Goal: Task Accomplishment & Management: Manage account settings

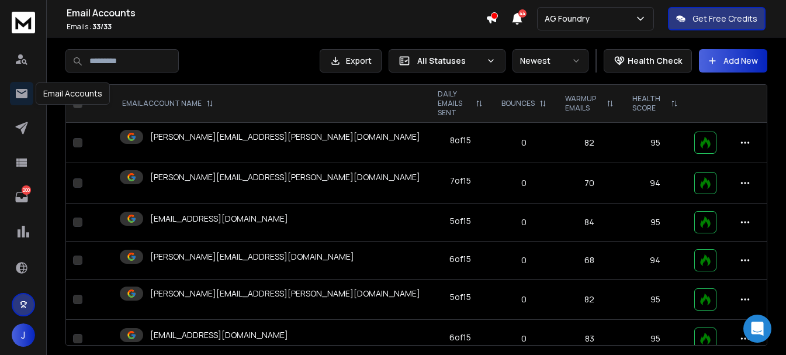
click at [23, 102] on link at bounding box center [21, 93] width 23 height 23
click at [27, 133] on icon at bounding box center [22, 128] width 14 height 14
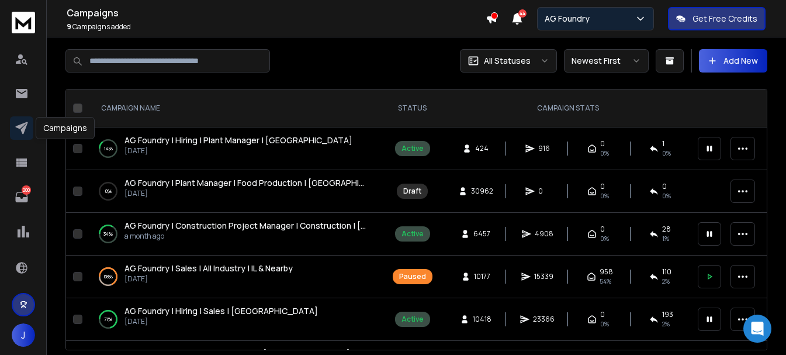
click at [589, 25] on button "AG Foundry" at bounding box center [595, 18] width 117 height 23
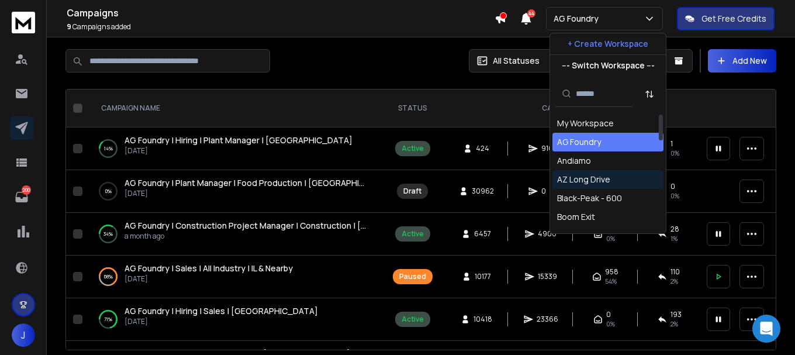
click at [597, 181] on div "AZ Long Drive" at bounding box center [583, 180] width 53 height 12
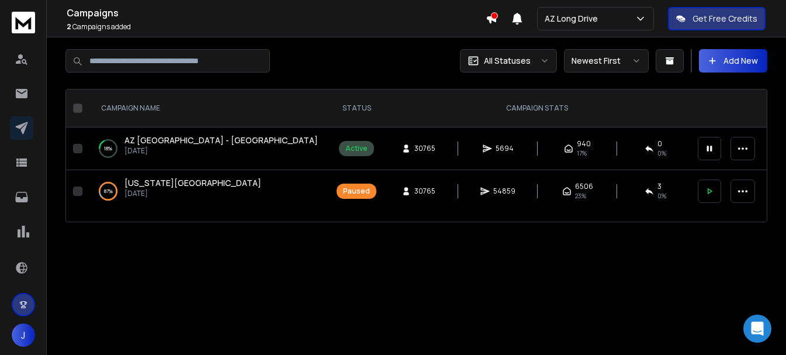
click at [168, 146] on link "AZ [GEOGRAPHIC_DATA] - [GEOGRAPHIC_DATA]" at bounding box center [220, 140] width 193 height 12
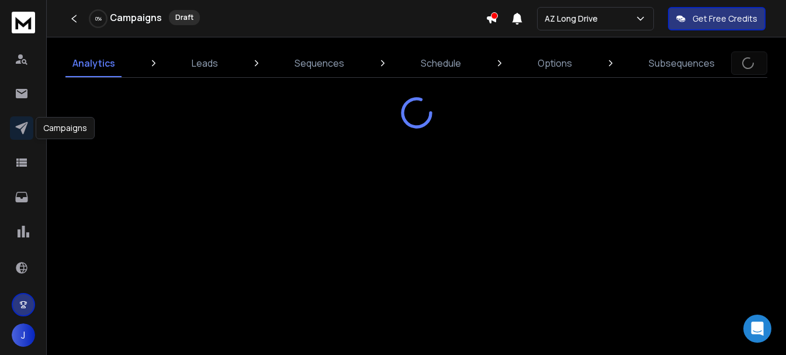
click at [20, 130] on icon at bounding box center [21, 128] width 12 height 12
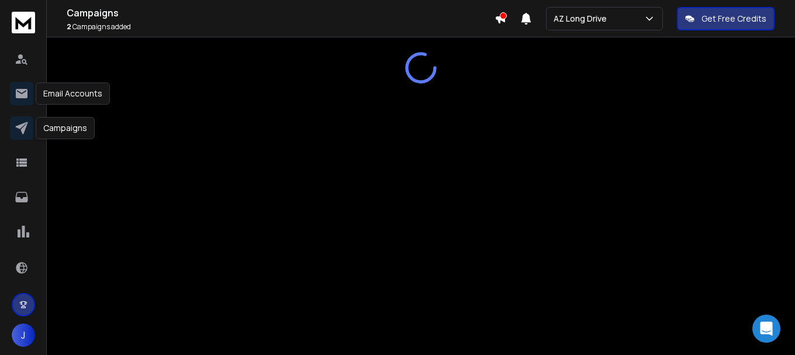
click at [19, 95] on icon at bounding box center [22, 93] width 12 height 9
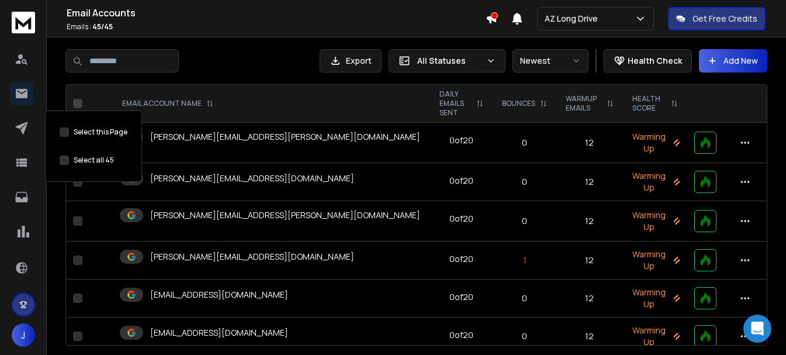
click at [77, 101] on button "Select this Page" at bounding box center [77, 103] width 9 height 9
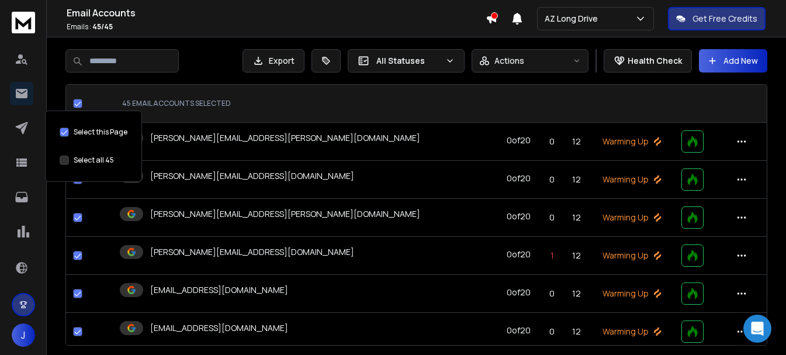
click at [65, 158] on button "Select this Page" at bounding box center [64, 159] width 9 height 9
click at [77, 141] on button "button" at bounding box center [77, 141] width 9 height 9
drag, startPoint x: 76, startPoint y: 179, endPoint x: 75, endPoint y: 211, distance: 32.2
click at [77, 179] on button "button" at bounding box center [77, 179] width 9 height 9
drag, startPoint x: 77, startPoint y: 221, endPoint x: 69, endPoint y: 255, distance: 34.9
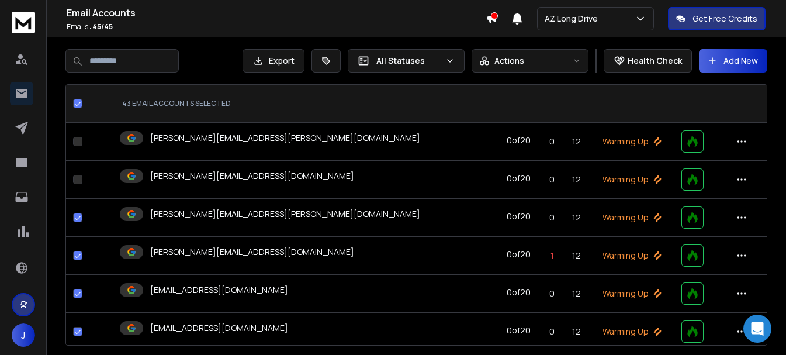
click at [78, 221] on button "button" at bounding box center [77, 217] width 9 height 9
click at [79, 255] on button "button" at bounding box center [77, 255] width 9 height 9
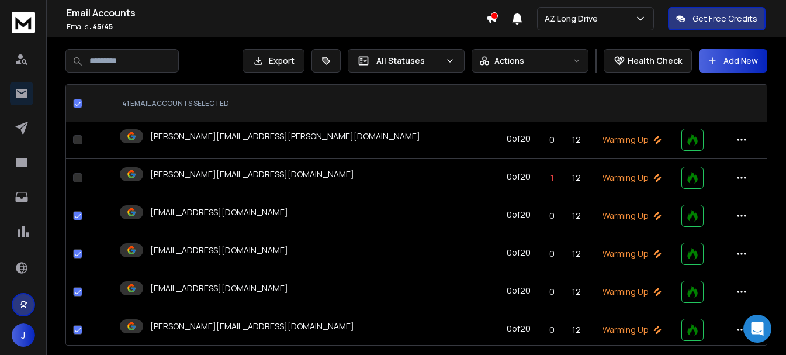
drag, startPoint x: 79, startPoint y: 213, endPoint x: 79, endPoint y: 243, distance: 29.8
click at [79, 214] on button "button" at bounding box center [77, 215] width 9 height 9
click at [79, 252] on button "button" at bounding box center [77, 253] width 9 height 9
click at [80, 292] on button "button" at bounding box center [77, 291] width 9 height 9
drag, startPoint x: 81, startPoint y: 333, endPoint x: 91, endPoint y: 303, distance: 31.2
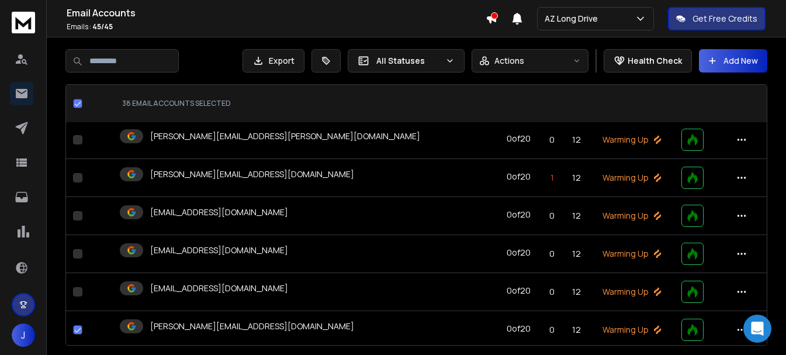
click at [81, 332] on button "button" at bounding box center [77, 329] width 9 height 9
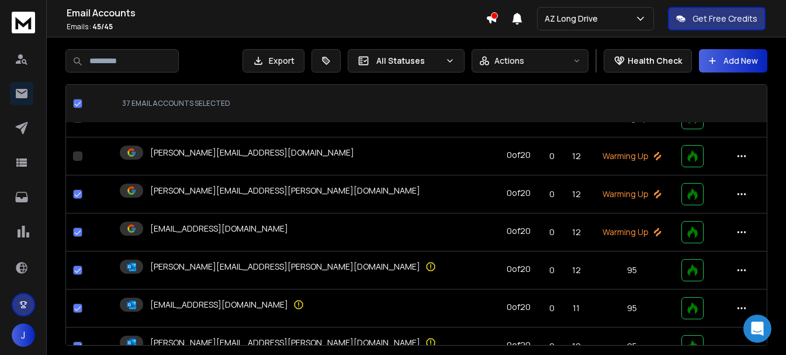
scroll to position [312, 0]
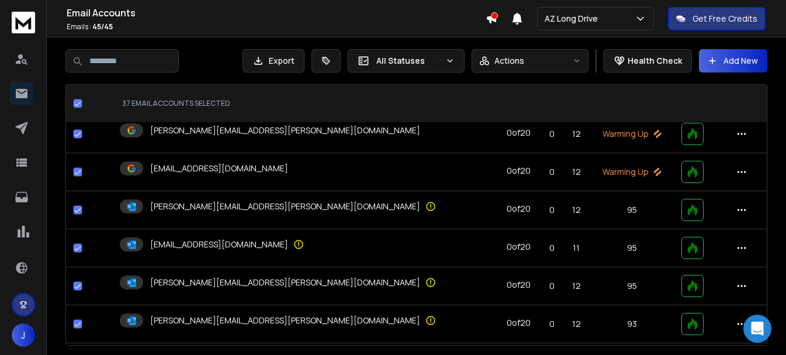
click at [73, 168] on button "button" at bounding box center [77, 171] width 9 height 9
drag, startPoint x: 77, startPoint y: 135, endPoint x: 95, endPoint y: 153, distance: 24.8
click at [78, 135] on button "button" at bounding box center [77, 133] width 9 height 9
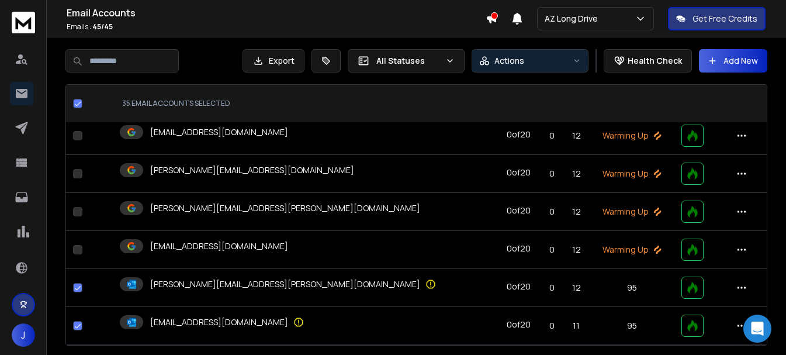
click at [531, 64] on div "Actions" at bounding box center [523, 61] width 89 height 12
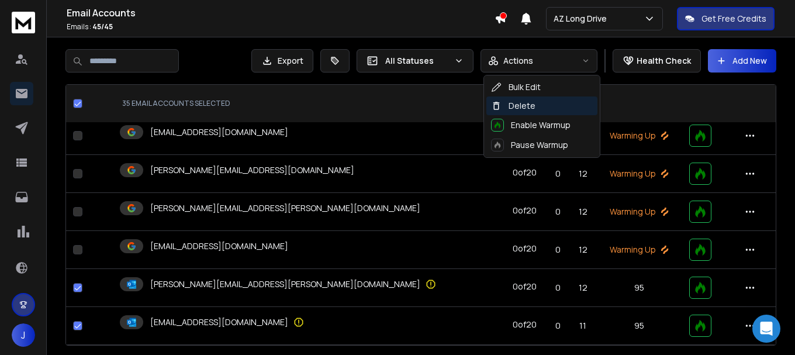
click at [524, 104] on div "Delete" at bounding box center [513, 106] width 44 height 12
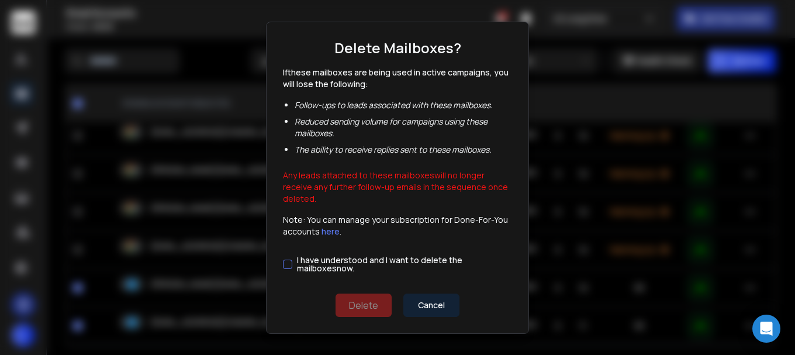
click at [334, 256] on label "I have understood and I want to delete the mailbox es now." at bounding box center [404, 264] width 215 height 16
click at [292, 260] on button "I have understood and I want to delete the mailbox es now." at bounding box center [287, 264] width 9 height 9
click at [374, 300] on button "Delete" at bounding box center [363, 304] width 56 height 23
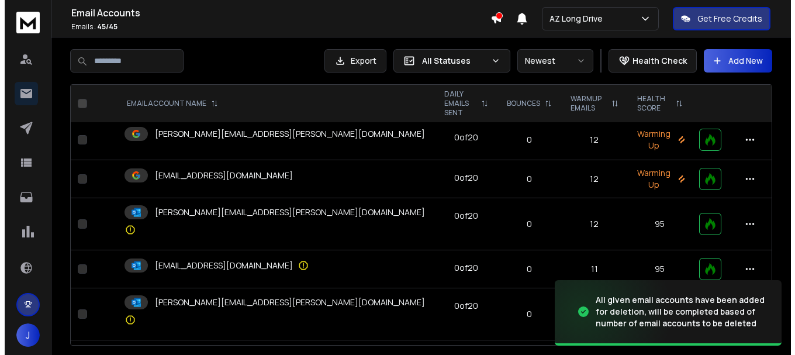
scroll to position [0, 0]
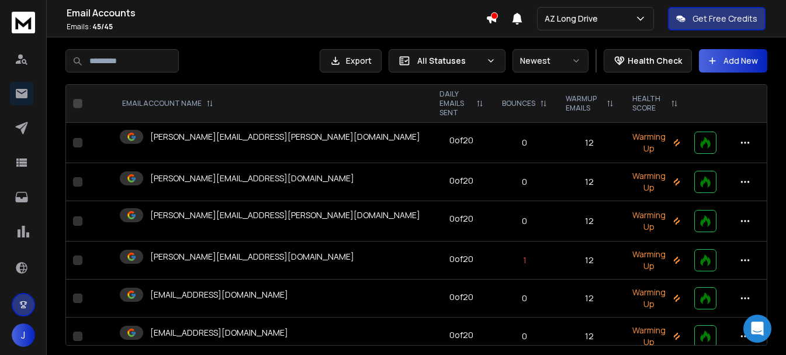
click at [750, 56] on button "Add New" at bounding box center [733, 60] width 68 height 23
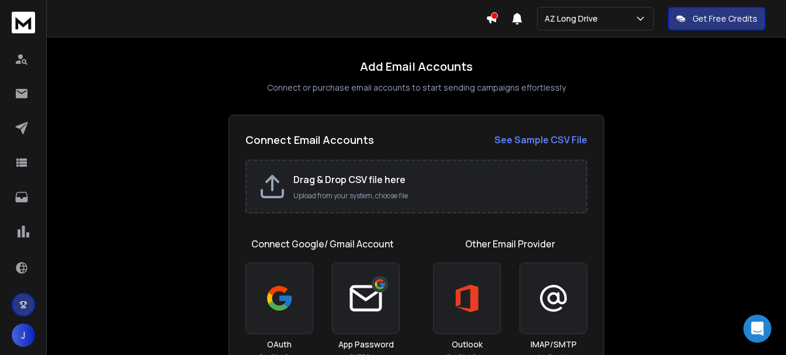
click at [285, 288] on icon at bounding box center [278, 290] width 19 height 9
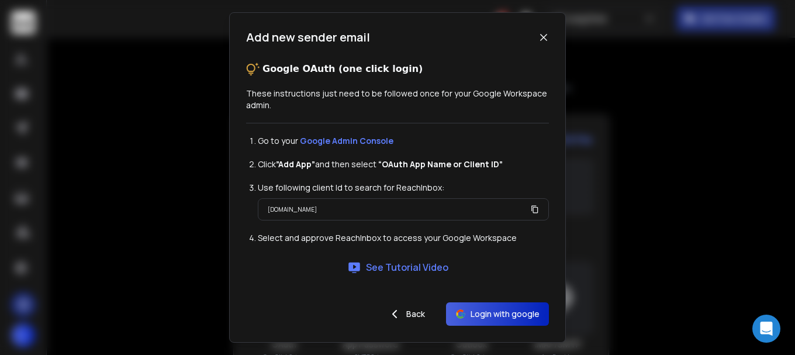
click at [517, 312] on button "Login with google" at bounding box center [497, 313] width 103 height 23
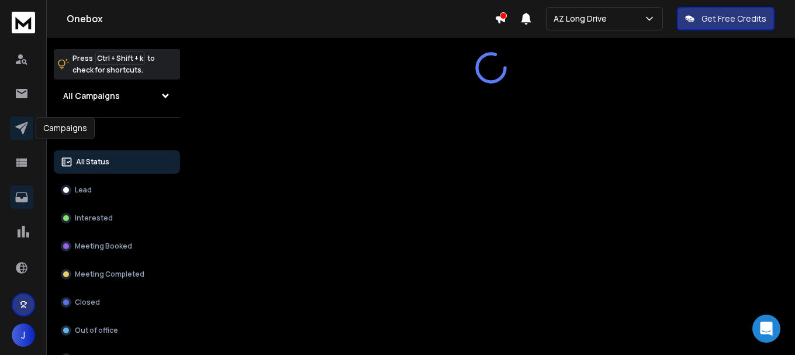
click at [18, 129] on icon at bounding box center [22, 128] width 14 height 14
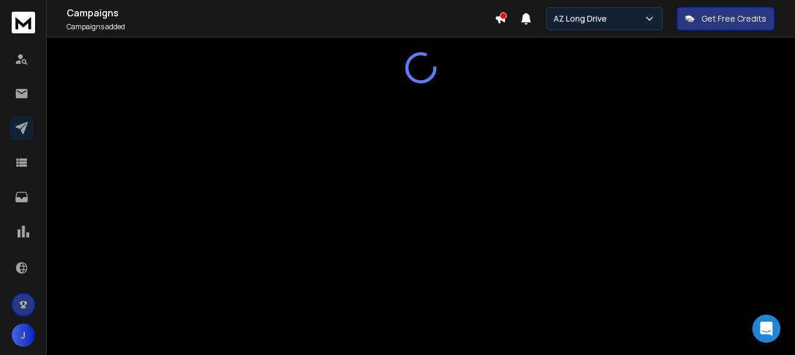
click at [621, 22] on div "AZ Long Drive" at bounding box center [604, 19] width 102 height 12
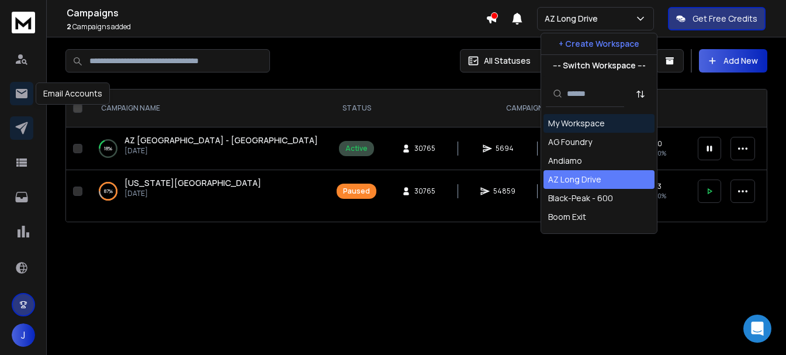
click at [25, 91] on icon at bounding box center [22, 94] width 14 height 14
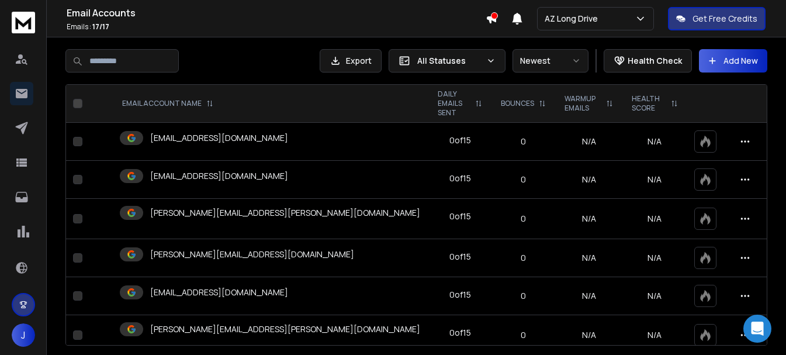
click at [738, 72] on button "Add New" at bounding box center [733, 60] width 68 height 23
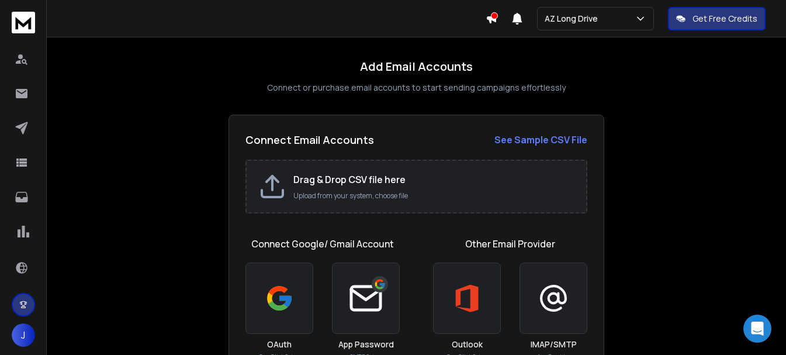
click at [299, 301] on div at bounding box center [279, 297] width 68 height 71
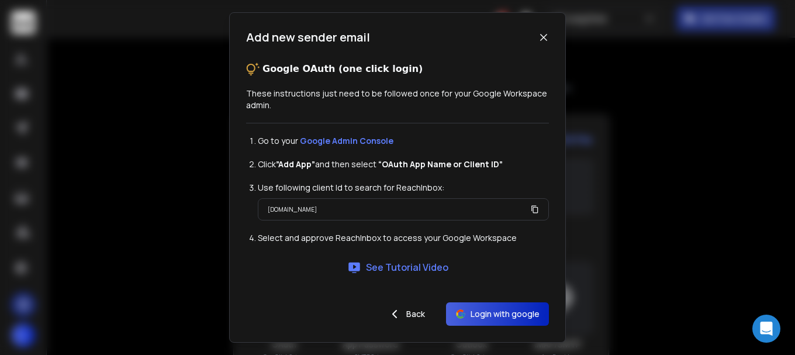
click at [508, 308] on button "Login with google" at bounding box center [497, 313] width 103 height 23
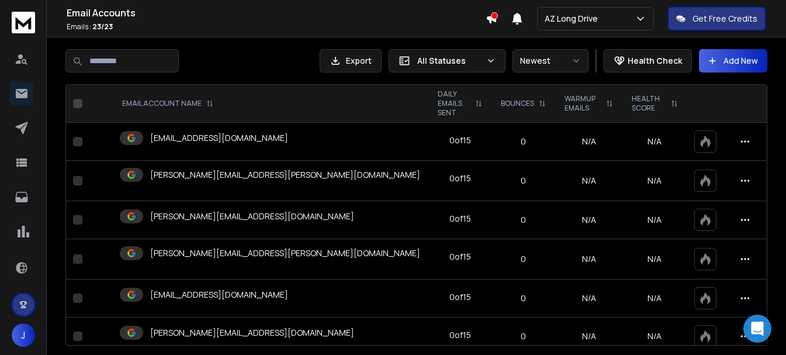
click at [117, 66] on input at bounding box center [121, 60] width 113 height 23
paste input "**********"
type input "**********"
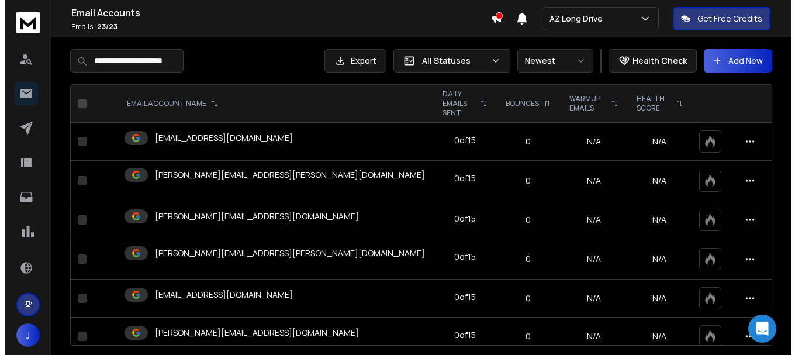
scroll to position [0, 5]
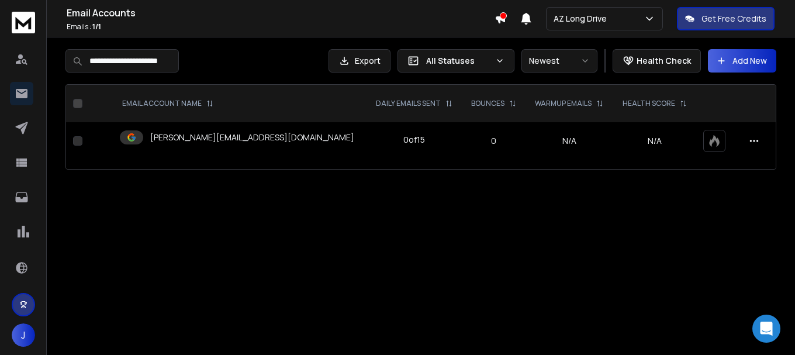
click at [145, 54] on input "**********" at bounding box center [121, 60] width 113 height 23
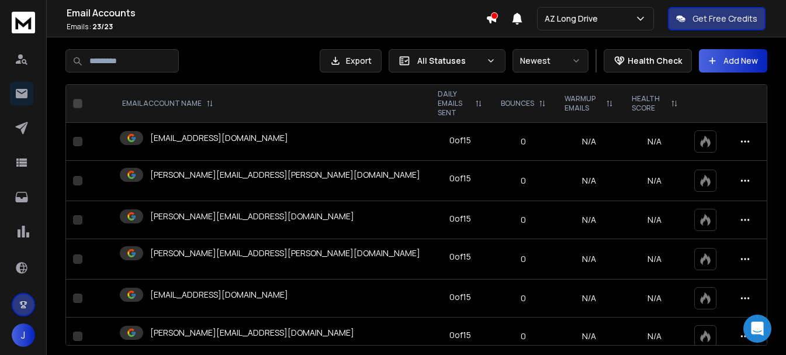
click at [726, 54] on button "Add New" at bounding box center [733, 60] width 68 height 23
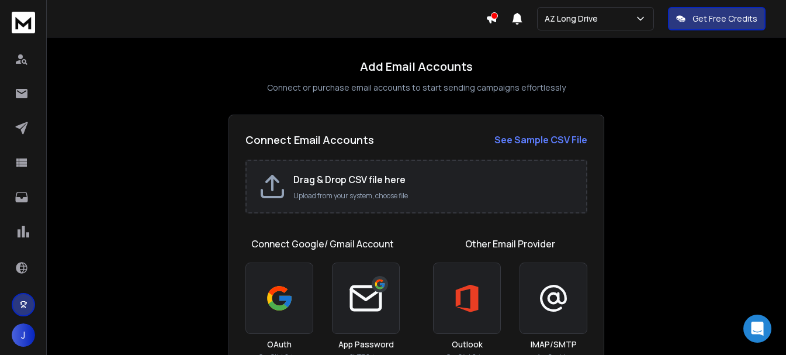
click at [277, 302] on icon at bounding box center [279, 298] width 29 height 35
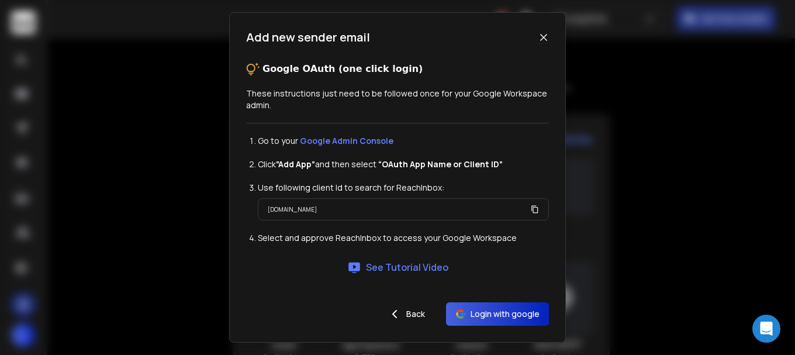
click at [518, 323] on button "Login with google" at bounding box center [497, 313] width 103 height 23
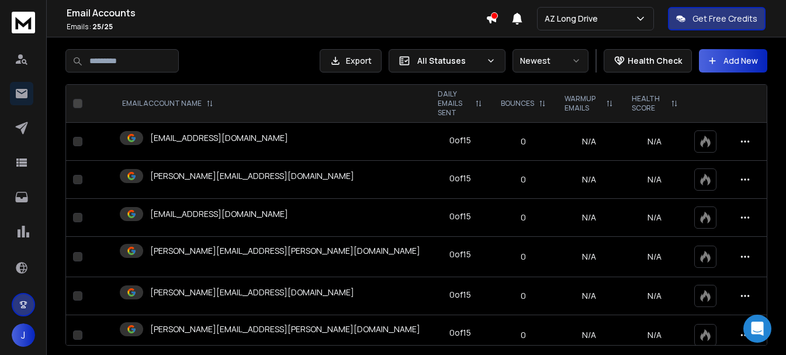
click at [728, 58] on button "Add New" at bounding box center [733, 60] width 68 height 23
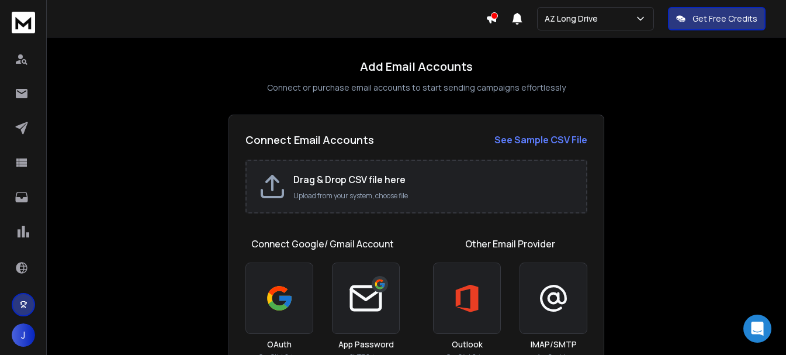
click at [280, 302] on icon at bounding box center [279, 298] width 29 height 35
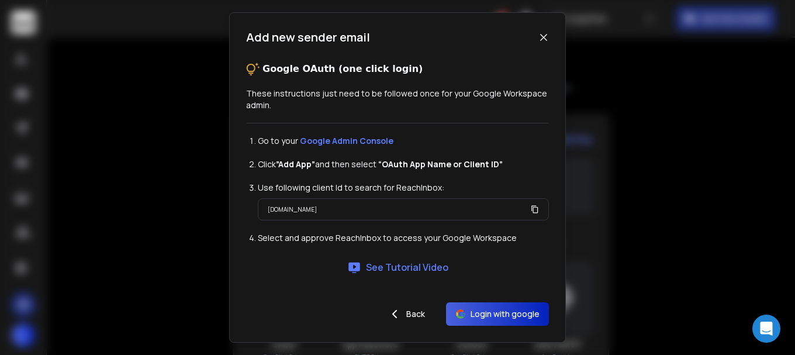
click at [519, 316] on button "Login with google" at bounding box center [497, 313] width 103 height 23
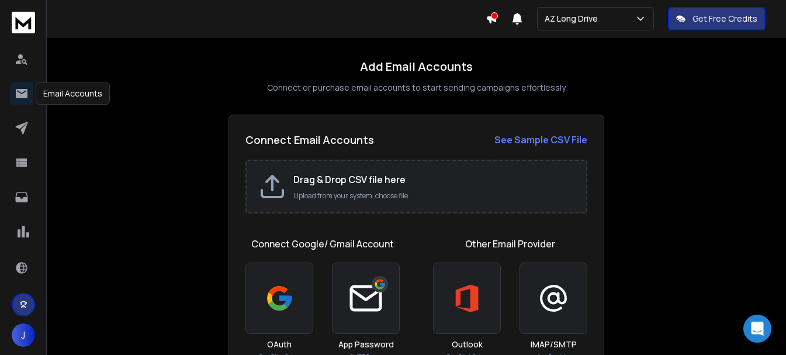
click icon
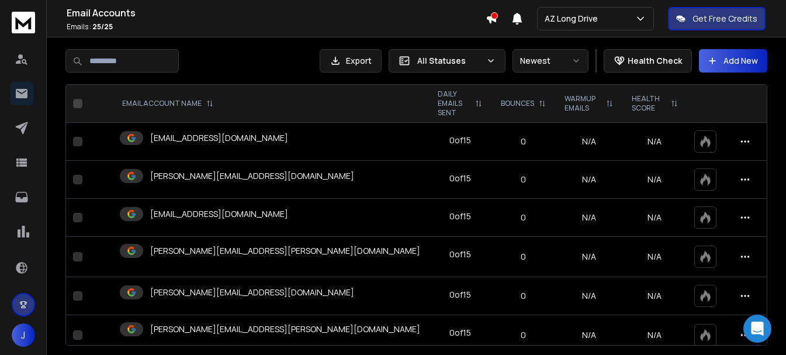
click input
paste input "**********"
type input "**********"
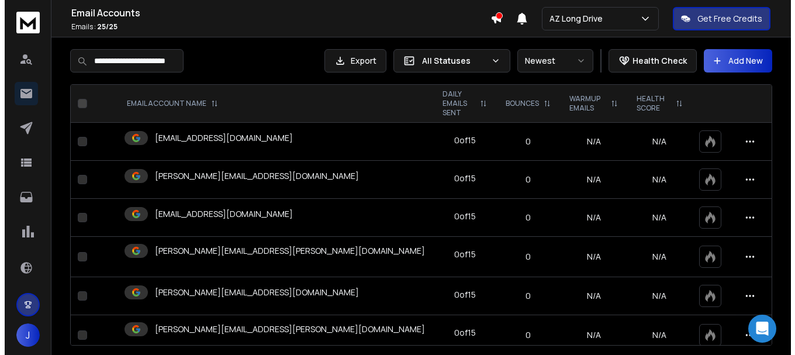
scroll to position [0, 5]
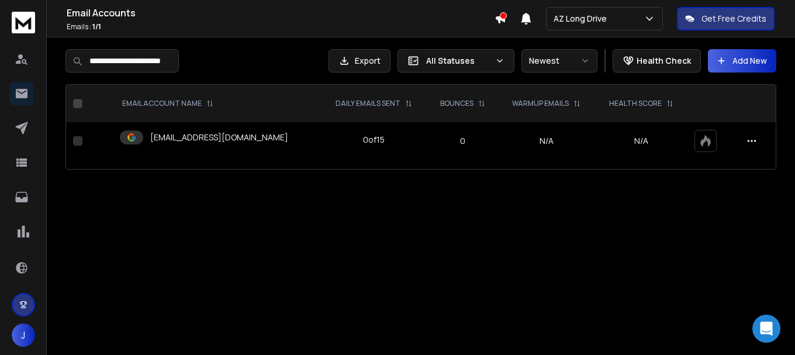
click input "**********"
paste input "*****"
click input "**********"
paste input "*"
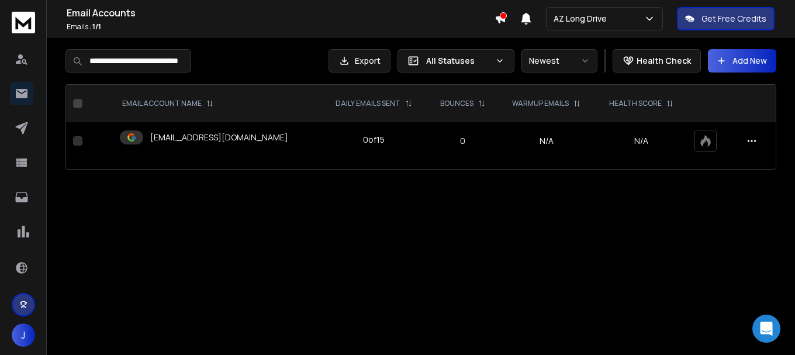
scroll to position [0, 28]
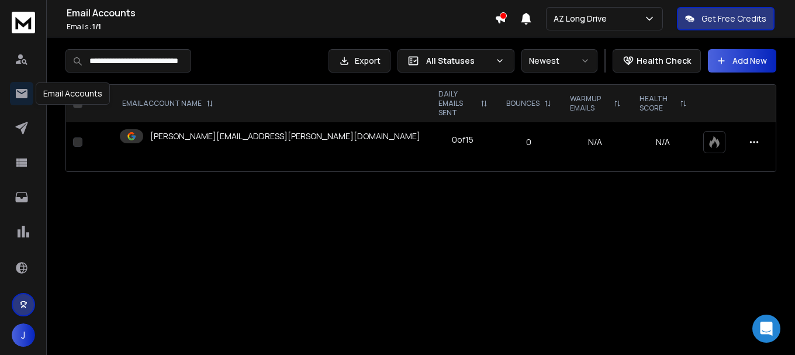
type input "**********"
drag, startPoint x: 20, startPoint y: 95, endPoint x: 199, endPoint y: 92, distance: 178.9
click icon
click button "Add New"
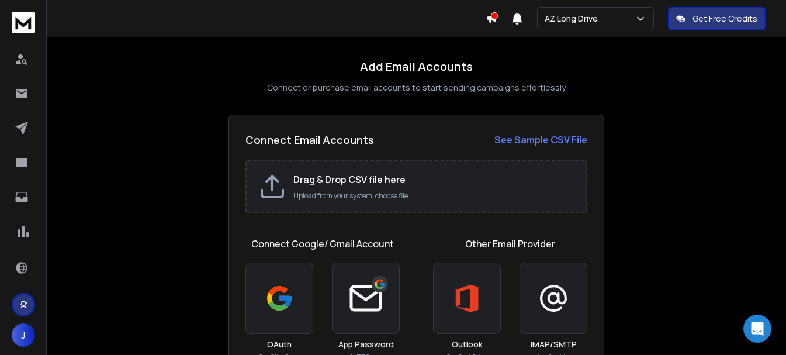
click at [293, 293] on icon at bounding box center [279, 298] width 29 height 35
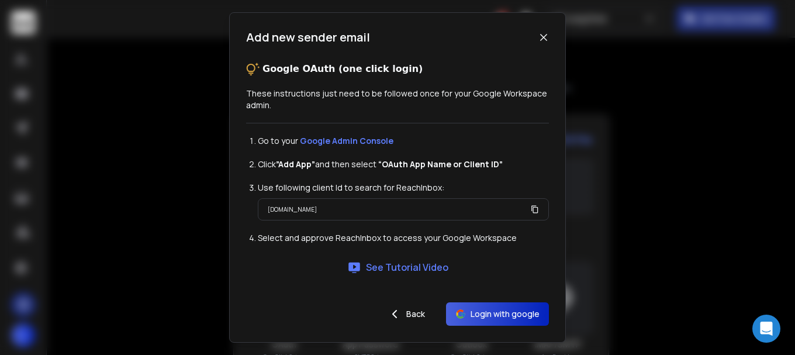
click at [516, 310] on button "Login with google" at bounding box center [497, 313] width 103 height 23
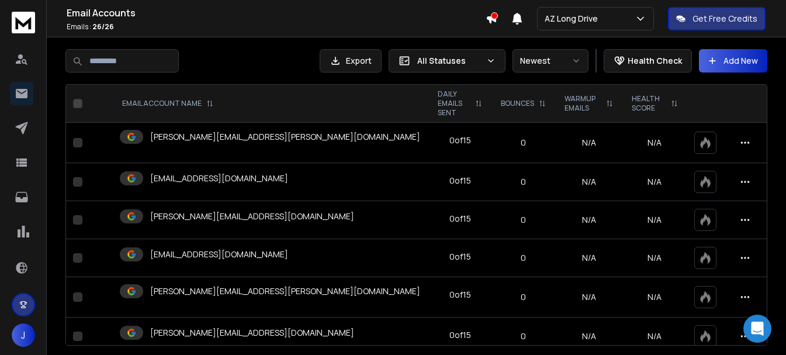
click at [452, 52] on div "All Statuses" at bounding box center [447, 60] width 117 height 23
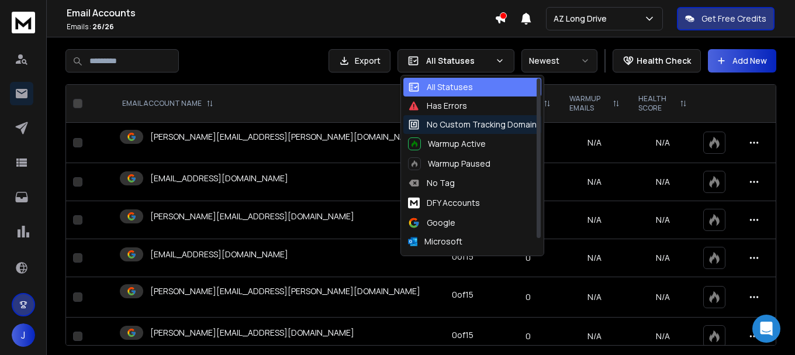
click at [491, 117] on div "No Custom Tracking Domain" at bounding box center [472, 124] width 138 height 19
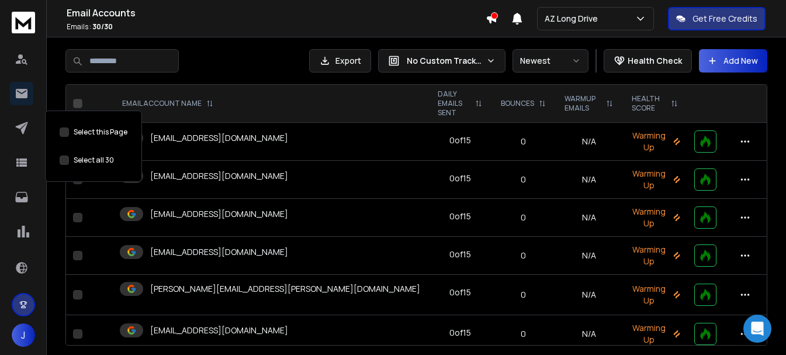
click at [68, 161] on button "Select this Page" at bounding box center [64, 159] width 9 height 9
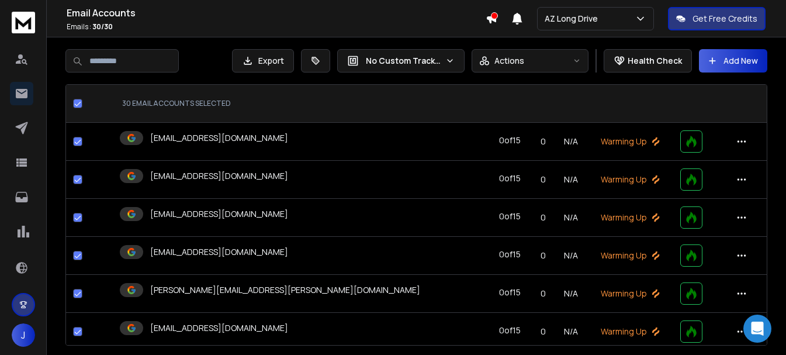
drag, startPoint x: 285, startPoint y: 136, endPoint x: 209, endPoint y: 137, distance: 76.6
click at [209, 137] on div "jamespalmer@azlngdrivehub.xyz" at bounding box center [300, 138] width 361 height 14
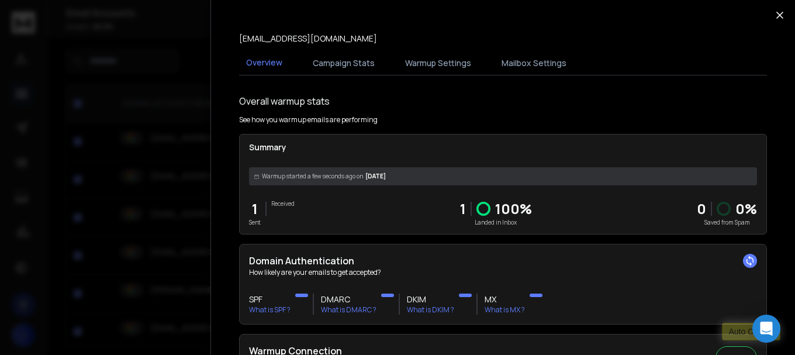
click at [779, 15] on icon "button" at bounding box center [780, 15] width 12 height 12
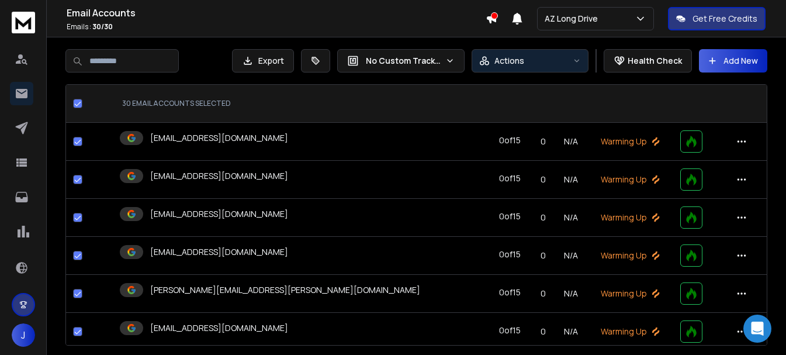
click at [533, 56] on div "Actions" at bounding box center [523, 61] width 89 height 12
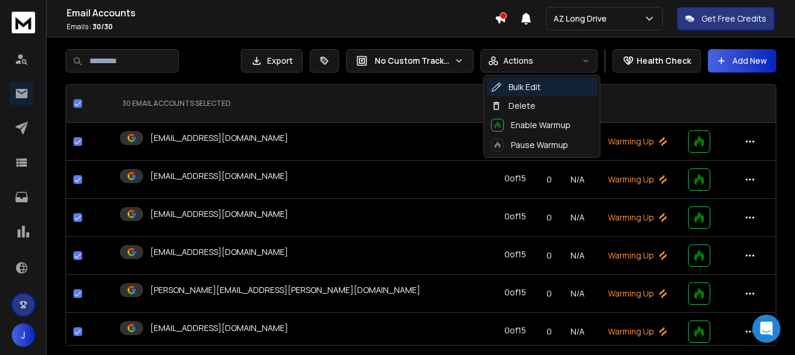
click at [530, 91] on div "Bulk Edit" at bounding box center [516, 87] width 50 height 12
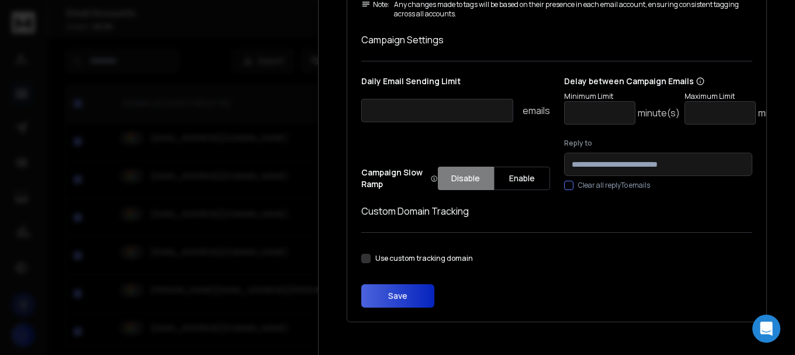
scroll to position [368, 0]
click at [415, 254] on label "Use custom tracking domain" at bounding box center [424, 258] width 98 height 9
click at [387, 254] on label "Use custom tracking domain" at bounding box center [424, 258] width 98 height 9
click at [370, 254] on button "Reply to" at bounding box center [365, 258] width 9 height 9
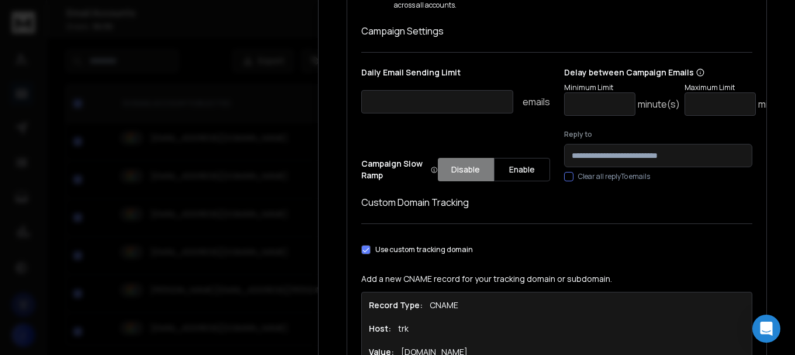
scroll to position [557, 0]
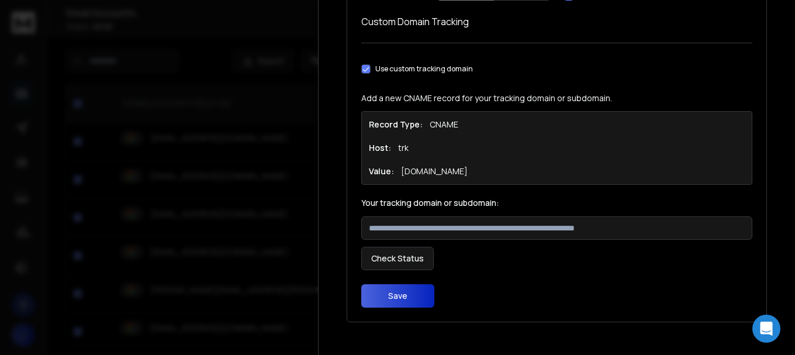
click at [466, 222] on input at bounding box center [556, 227] width 391 height 23
drag, startPoint x: 383, startPoint y: 218, endPoint x: 524, endPoint y: 225, distance: 141.0
click at [524, 225] on input "**********" at bounding box center [556, 227] width 391 height 23
paste input "*"
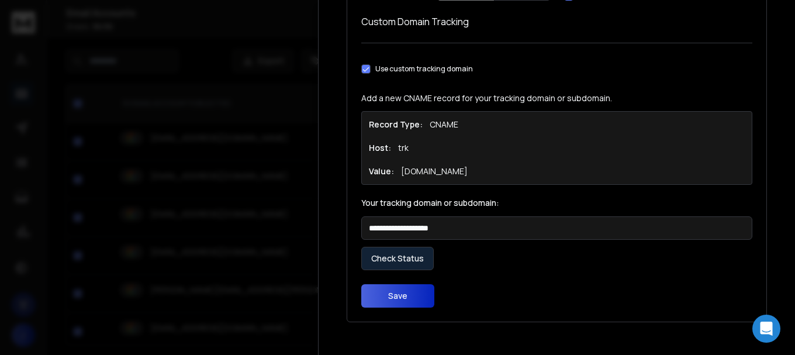
type input "**********"
click at [397, 248] on button "Check Status" at bounding box center [397, 258] width 72 height 23
click at [400, 252] on button "Check Status" at bounding box center [397, 258] width 72 height 23
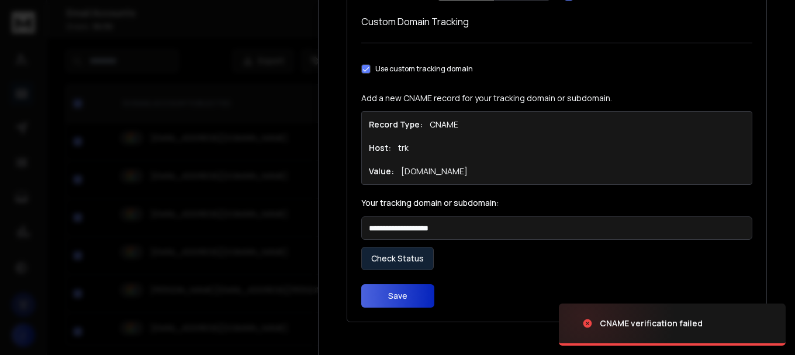
click at [397, 247] on button "Check Status" at bounding box center [397, 258] width 72 height 23
click at [403, 247] on button "Check Status" at bounding box center [397, 258] width 72 height 23
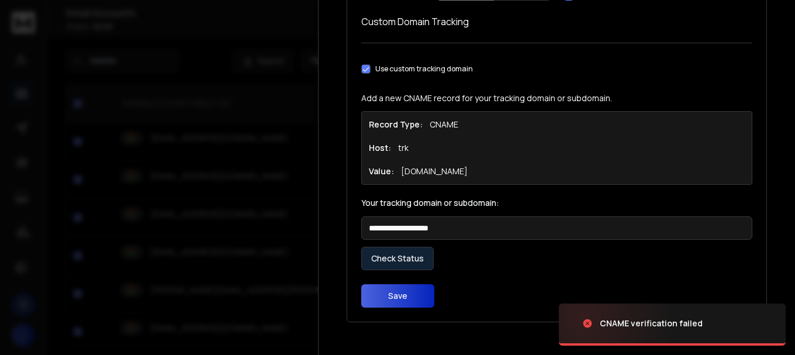
click at [402, 247] on button "Check Status" at bounding box center [397, 258] width 72 height 23
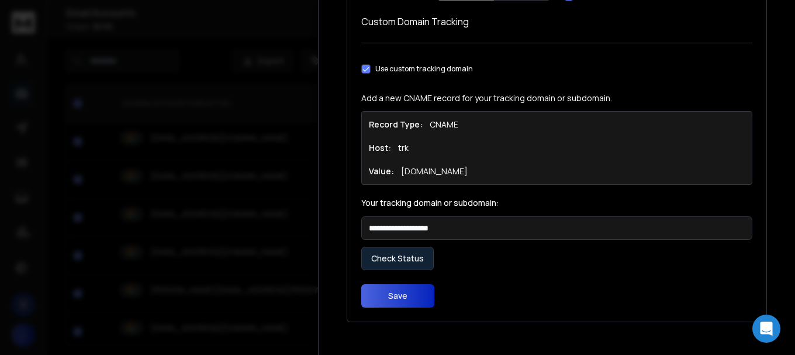
click at [384, 250] on button "Check Status" at bounding box center [397, 258] width 72 height 23
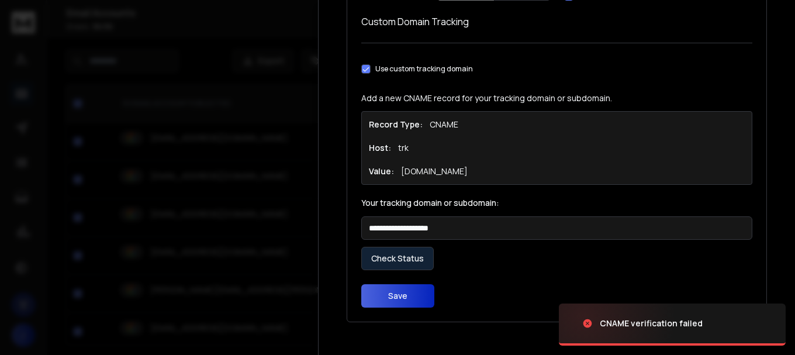
click at [411, 247] on button "Check Status" at bounding box center [397, 258] width 72 height 23
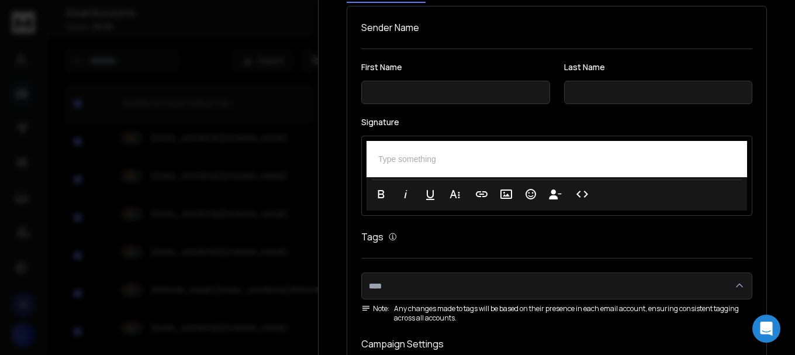
scroll to position [0, 0]
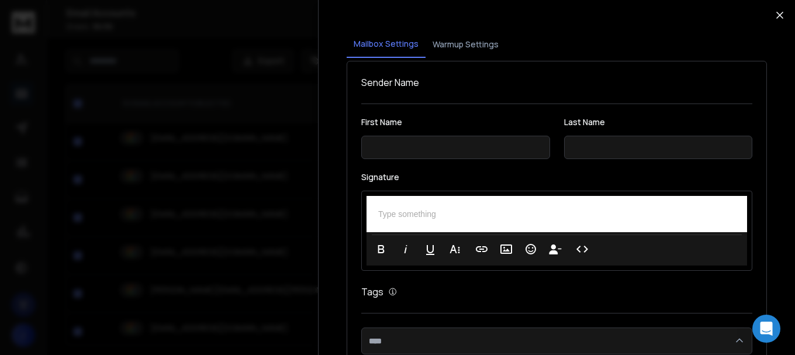
click at [774, 16] on icon "button" at bounding box center [780, 15] width 12 height 12
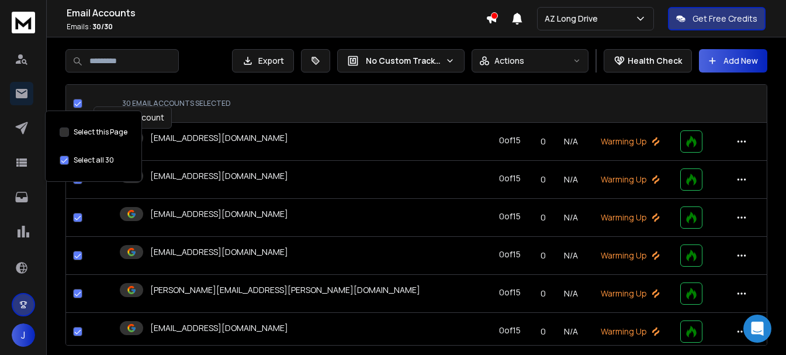
click at [79, 106] on button "Select this Page" at bounding box center [77, 103] width 9 height 9
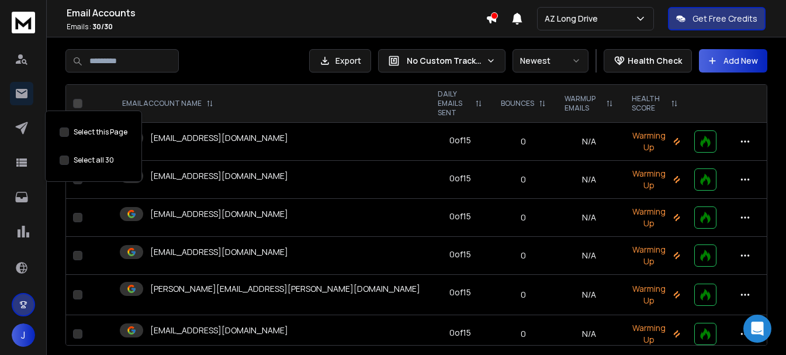
click at [76, 104] on button "Select this Page" at bounding box center [77, 103] width 9 height 9
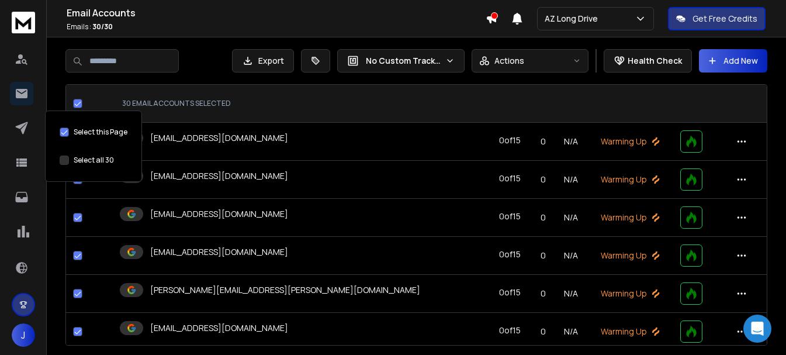
click at [65, 160] on button "Select this Page" at bounding box center [64, 159] width 9 height 9
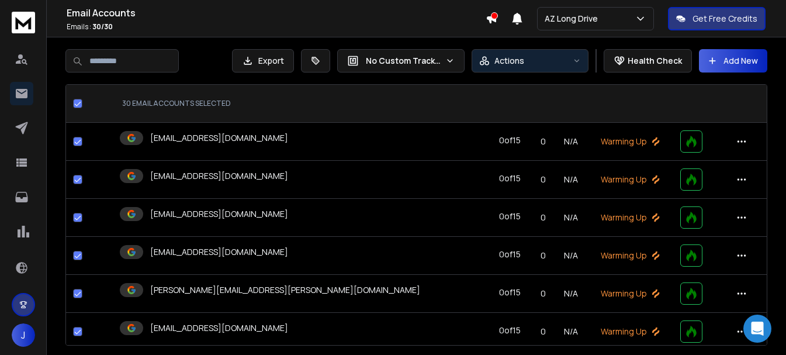
click at [565, 60] on div "Actions" at bounding box center [523, 61] width 89 height 12
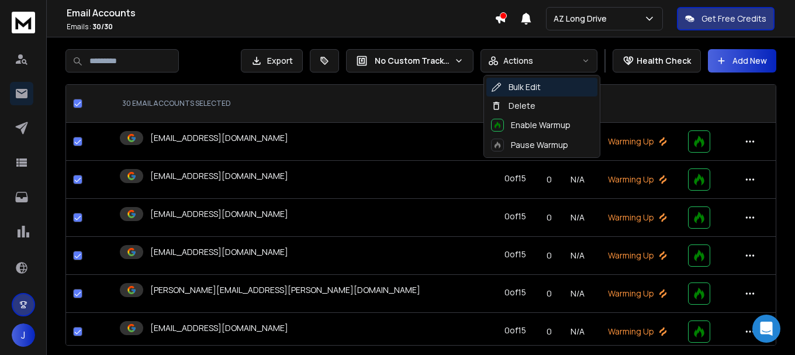
click at [520, 87] on div "Bulk Edit" at bounding box center [516, 87] width 50 height 12
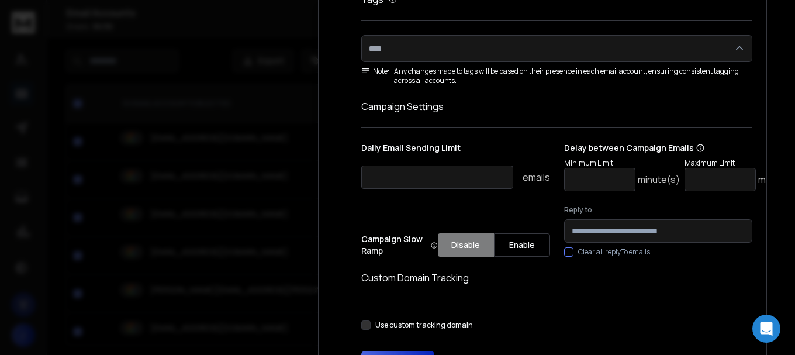
scroll to position [368, 0]
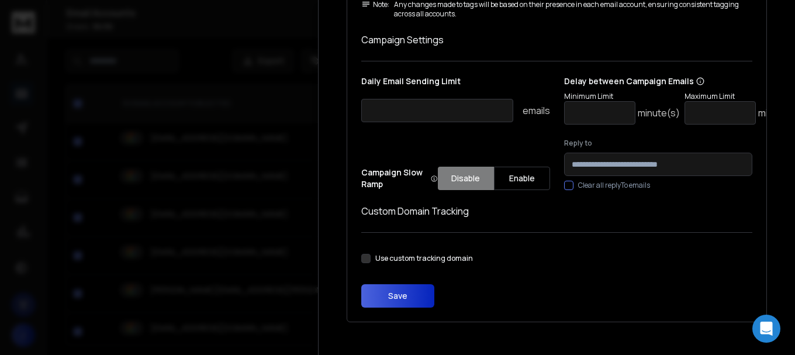
click at [422, 254] on label "Use custom tracking domain" at bounding box center [424, 258] width 98 height 9
click at [369, 254] on button "Reply to" at bounding box center [365, 258] width 9 height 9
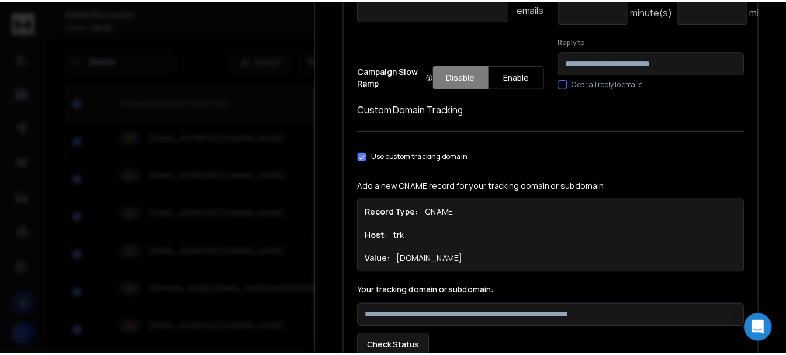
scroll to position [524, 0]
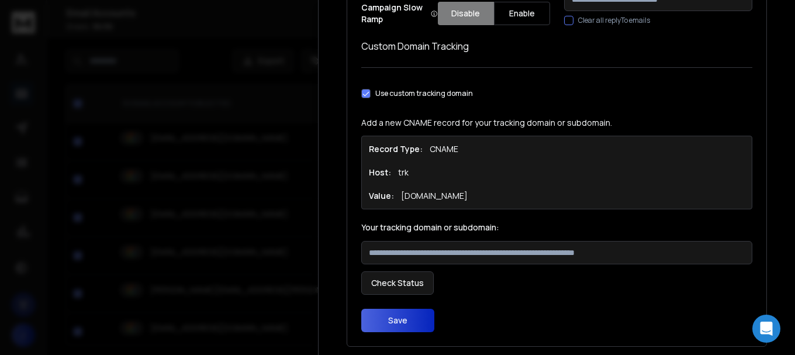
click at [409, 255] on input at bounding box center [556, 252] width 391 height 23
drag, startPoint x: 383, startPoint y: 250, endPoint x: 486, endPoint y: 249, distance: 102.3
click at [485, 250] on input "**********" at bounding box center [556, 252] width 391 height 23
paste input "****"
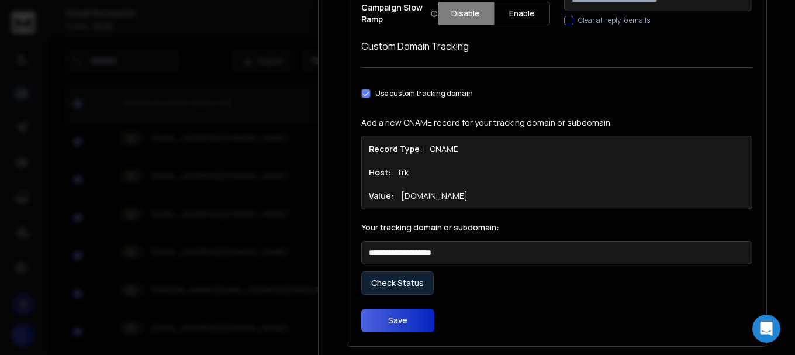
type input "**********"
click at [406, 284] on button "Check Status" at bounding box center [397, 282] width 72 height 23
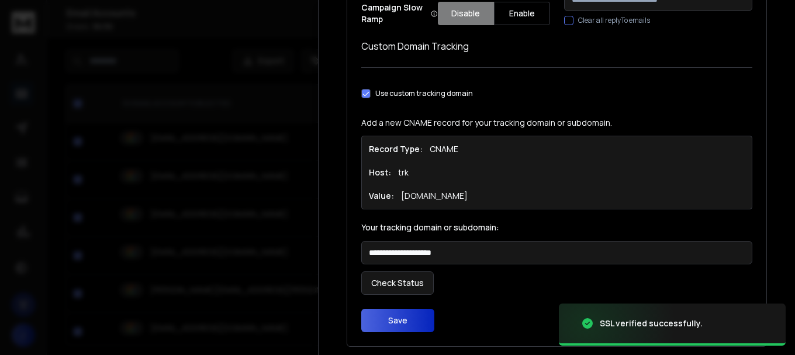
click at [401, 320] on button "Save" at bounding box center [397, 320] width 73 height 23
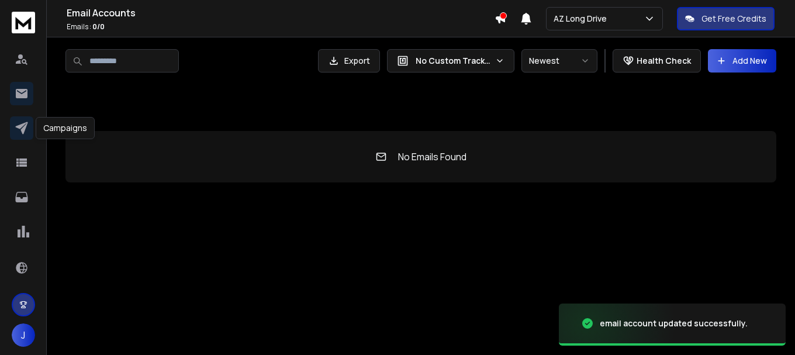
click at [27, 129] on icon at bounding box center [22, 128] width 14 height 14
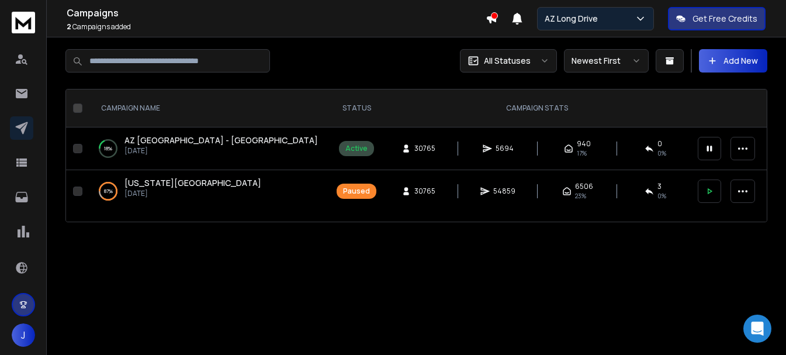
click at [625, 16] on div "AZ Long Drive" at bounding box center [596, 19] width 102 height 12
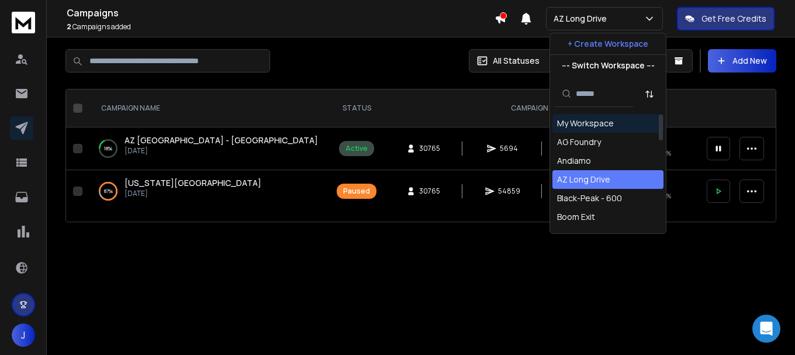
click at [584, 129] on div "My Workspace" at bounding box center [607, 123] width 111 height 19
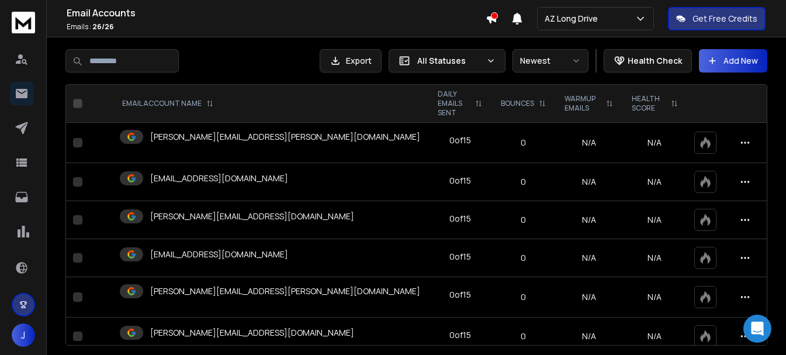
click at [735, 62] on button "Add New" at bounding box center [733, 60] width 68 height 23
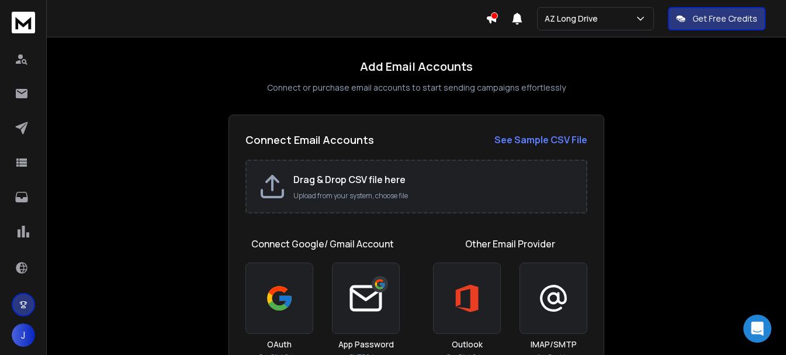
click at [293, 310] on icon at bounding box center [279, 298] width 29 height 35
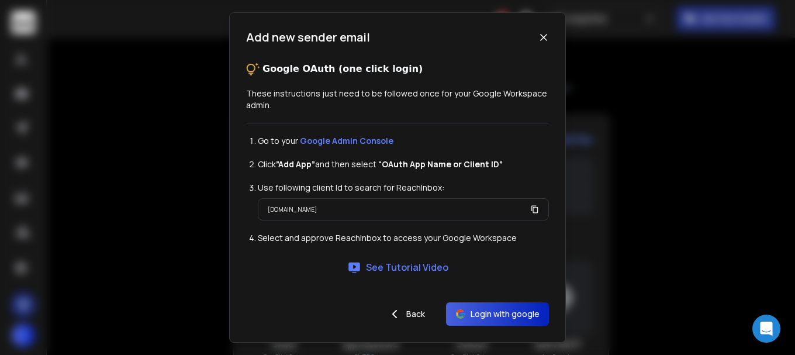
click at [475, 308] on button "Login with google" at bounding box center [497, 313] width 103 height 23
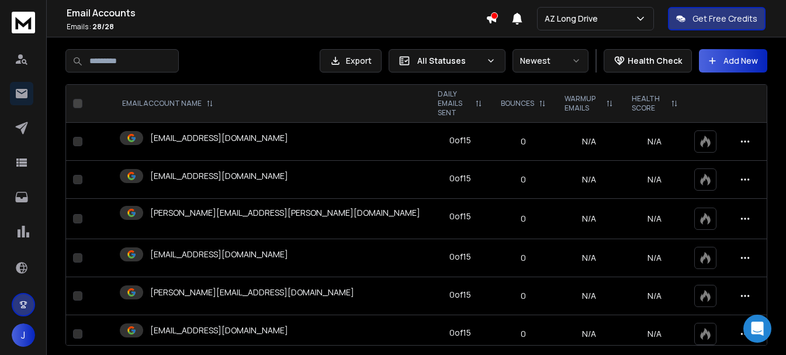
click at [160, 57] on input at bounding box center [121, 60] width 113 height 23
paste input "**********"
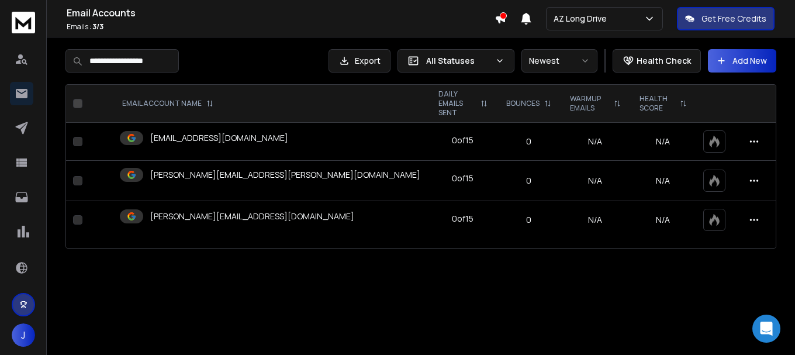
type input "**********"
click at [730, 58] on button "Add New" at bounding box center [742, 60] width 68 height 23
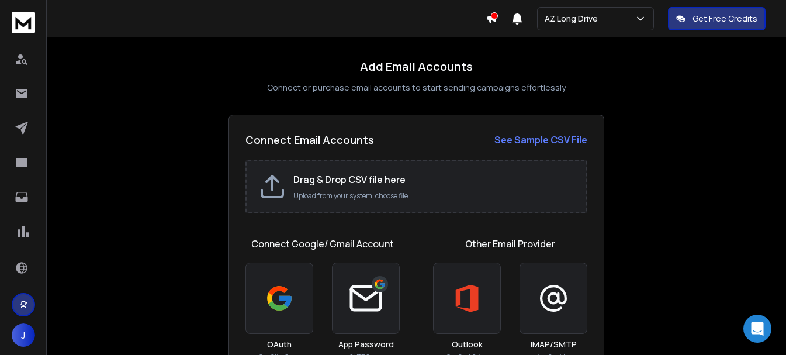
click at [274, 307] on icon at bounding box center [277, 305] width 19 height 10
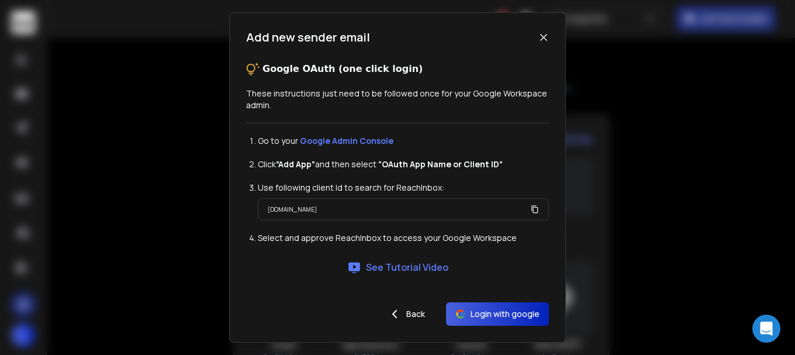
click at [521, 313] on button "Login with google" at bounding box center [497, 313] width 103 height 23
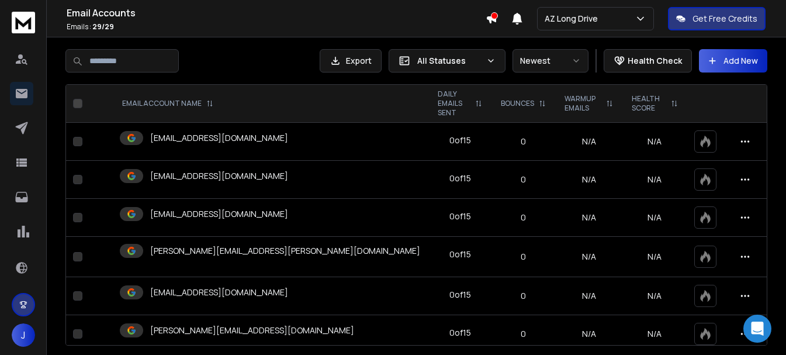
paste input "**********"
type input "**********"
click at [96, 68] on input "**********" at bounding box center [121, 60] width 113 height 23
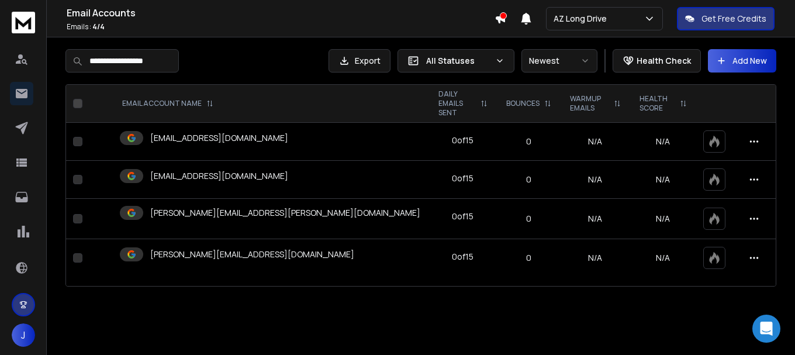
click at [172, 60] on input "**********" at bounding box center [121, 60] width 113 height 23
drag, startPoint x: 169, startPoint y: 60, endPoint x: 0, endPoint y: 60, distance: 168.9
click at [0, 60] on div "**********" at bounding box center [397, 149] width 795 height 298
paste input
type input "**********"
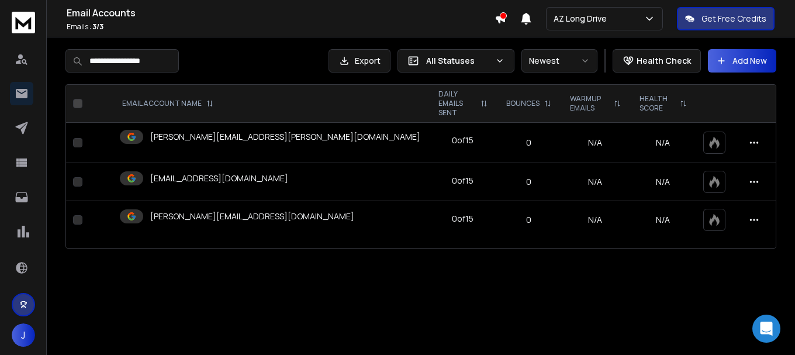
click at [755, 56] on button "Add New" at bounding box center [742, 60] width 68 height 23
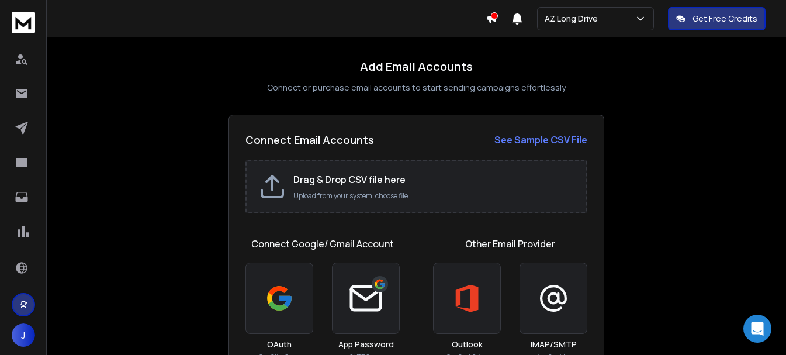
click at [270, 302] on icon at bounding box center [279, 298] width 25 height 25
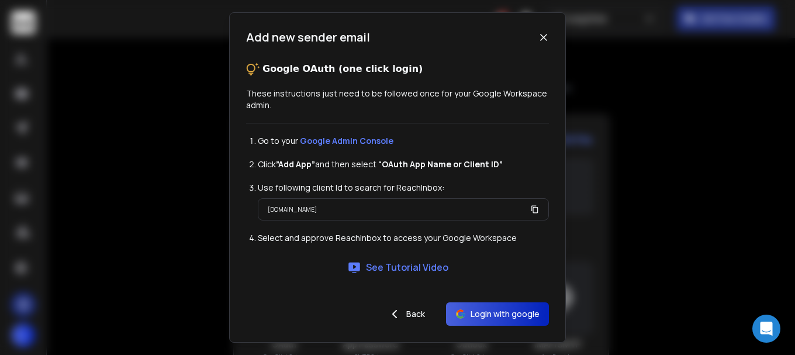
drag, startPoint x: 487, startPoint y: 319, endPoint x: 483, endPoint y: 301, distance: 18.0
click at [486, 315] on button "Login with google" at bounding box center [497, 313] width 103 height 23
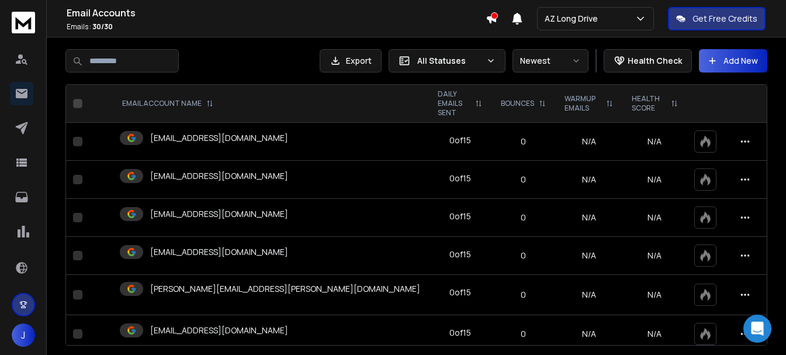
click at [99, 58] on input at bounding box center [121, 60] width 113 height 23
paste input "**********"
type input "**********"
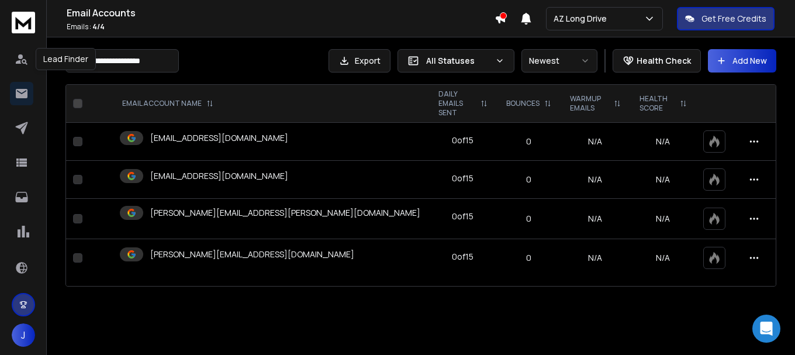
drag, startPoint x: 119, startPoint y: 63, endPoint x: 0, endPoint y: 61, distance: 118.7
click at [0, 61] on div "**********" at bounding box center [397, 149] width 795 height 298
paste input
type input "**********"
drag, startPoint x: 171, startPoint y: 61, endPoint x: 0, endPoint y: 60, distance: 170.7
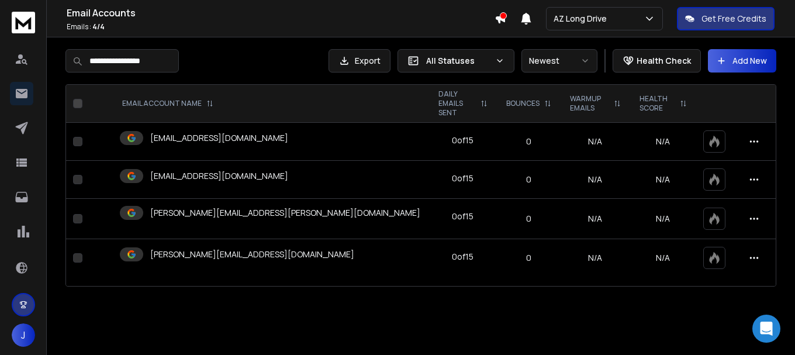
click at [0, 60] on div "**********" at bounding box center [397, 149] width 795 height 298
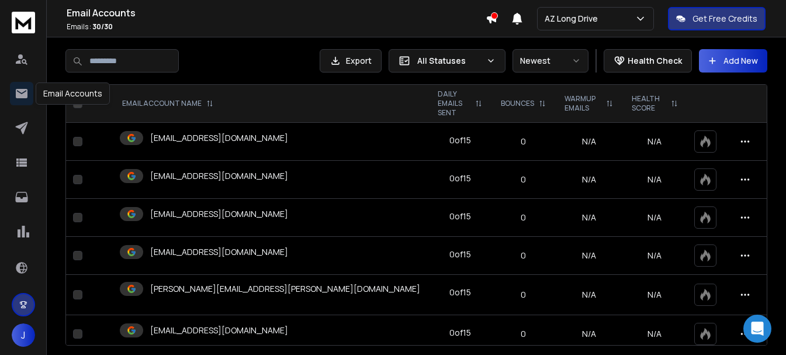
click at [13, 94] on link at bounding box center [21, 93] width 23 height 23
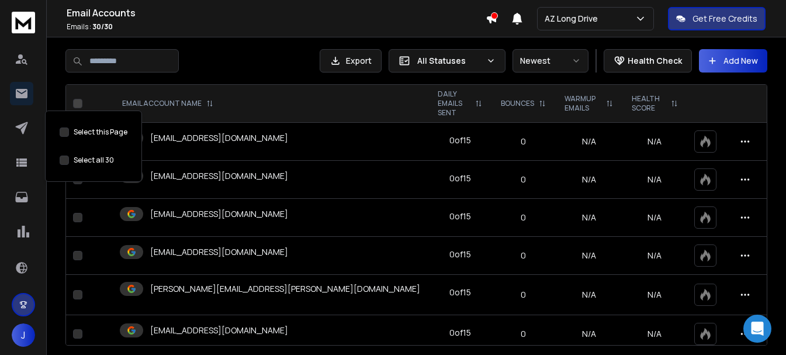
click at [65, 157] on button "Select this Page" at bounding box center [64, 159] width 9 height 9
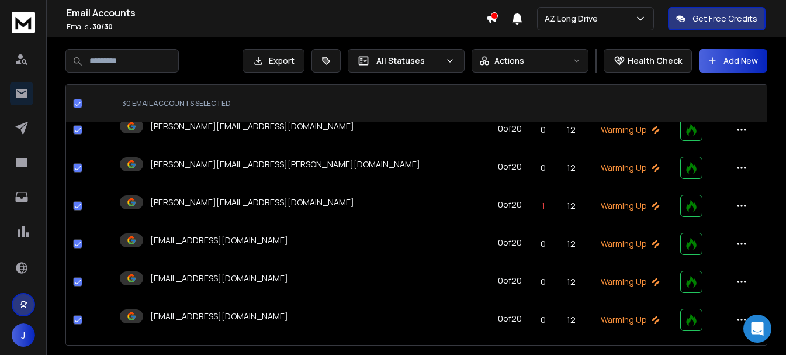
scroll to position [926, 0]
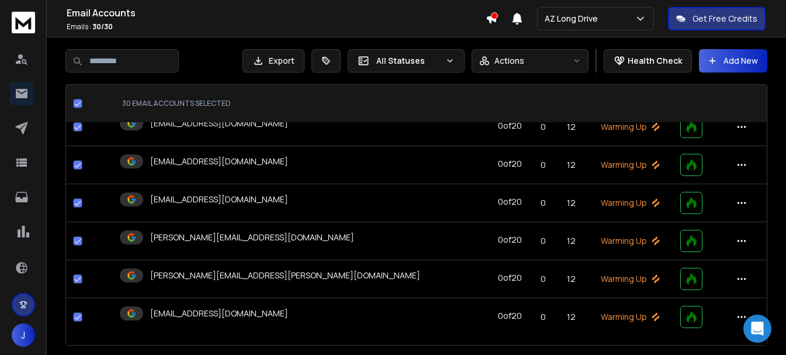
drag, startPoint x: 75, startPoint y: 316, endPoint x: 80, endPoint y: 296, distance: 19.8
click at [76, 316] on button "button" at bounding box center [77, 316] width 9 height 9
drag, startPoint x: 77, startPoint y: 279, endPoint x: 81, endPoint y: 264, distance: 15.6
click at [77, 279] on button "button" at bounding box center [77, 278] width 9 height 9
drag, startPoint x: 74, startPoint y: 240, endPoint x: 85, endPoint y: 222, distance: 21.0
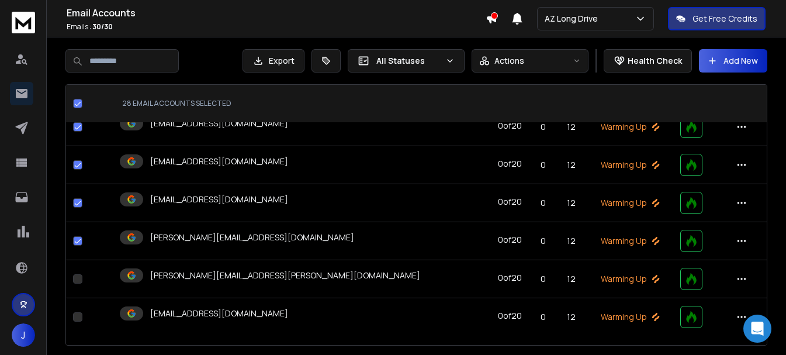
click at [75, 240] on button "button" at bounding box center [77, 240] width 9 height 9
drag, startPoint x: 77, startPoint y: 201, endPoint x: 84, endPoint y: 185, distance: 17.3
click at [77, 199] on button "button" at bounding box center [77, 202] width 9 height 9
click at [79, 166] on button "button" at bounding box center [77, 164] width 9 height 9
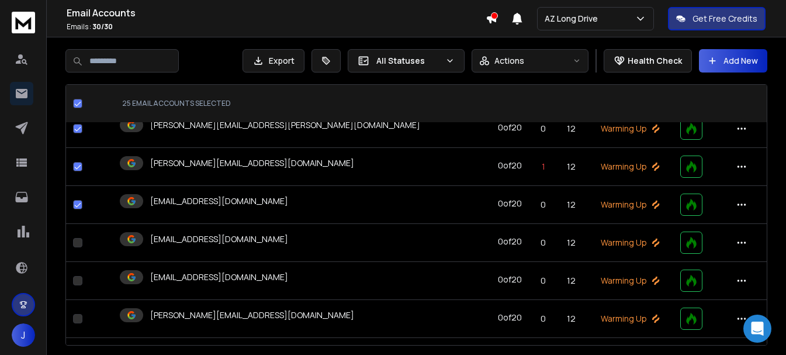
drag, startPoint x: 78, startPoint y: 205, endPoint x: 82, endPoint y: 189, distance: 16.5
click at [77, 205] on button "button" at bounding box center [77, 204] width 9 height 9
drag, startPoint x: 77, startPoint y: 166, endPoint x: 81, endPoint y: 139, distance: 27.2
click at [78, 165] on button "button" at bounding box center [77, 166] width 9 height 9
click at [79, 130] on button "button" at bounding box center [77, 128] width 9 height 9
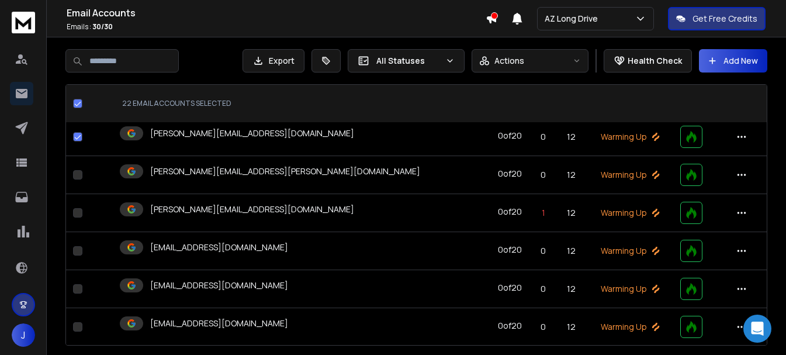
scroll to position [770, 0]
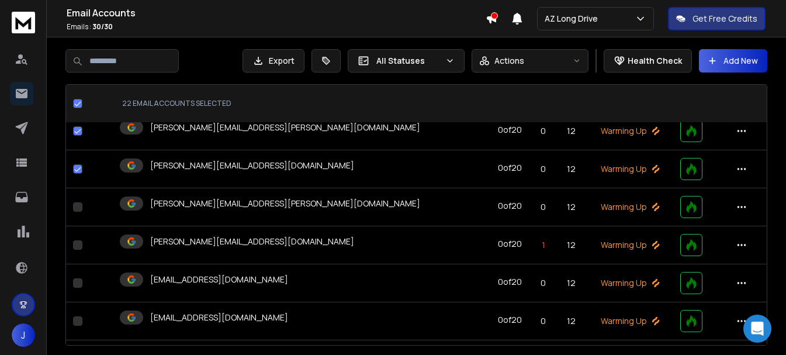
drag, startPoint x: 77, startPoint y: 169, endPoint x: 72, endPoint y: 147, distance: 22.6
click at [77, 168] on button "button" at bounding box center [77, 168] width 9 height 9
click at [74, 130] on button "button" at bounding box center [77, 130] width 9 height 9
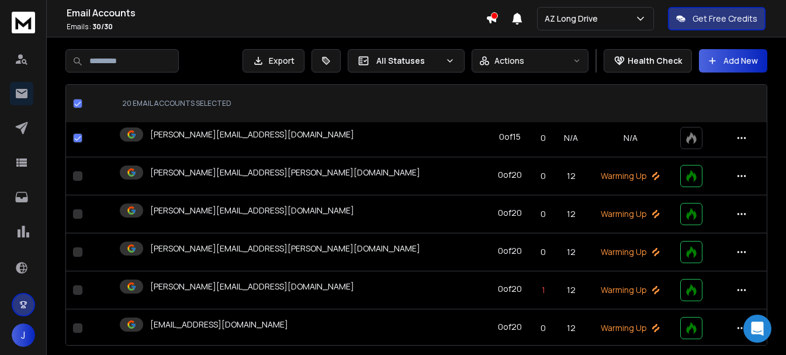
scroll to position [693, 0]
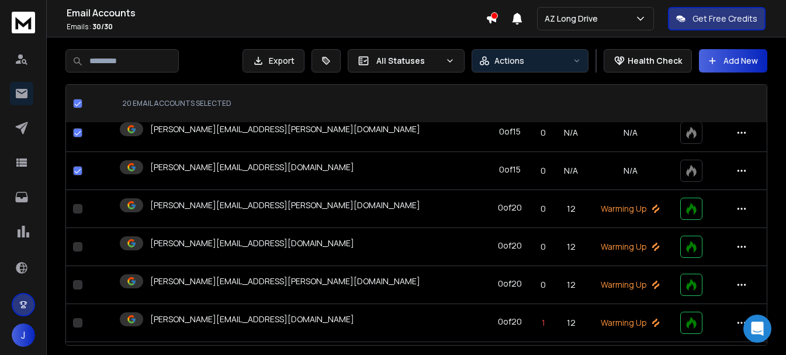
click at [576, 55] on button "Actions" at bounding box center [530, 60] width 117 height 23
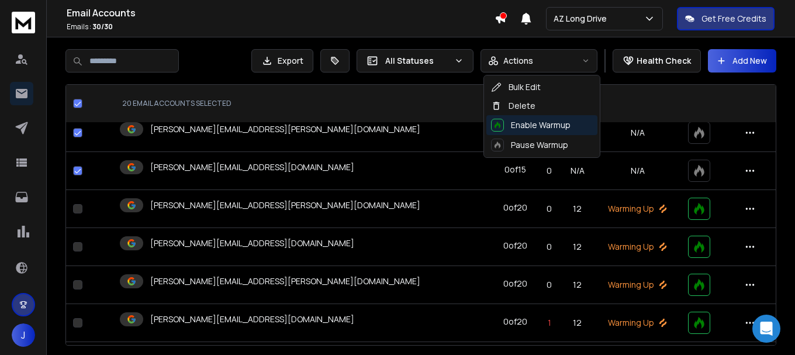
click at [544, 127] on div "Enable Warmup" at bounding box center [530, 125] width 79 height 13
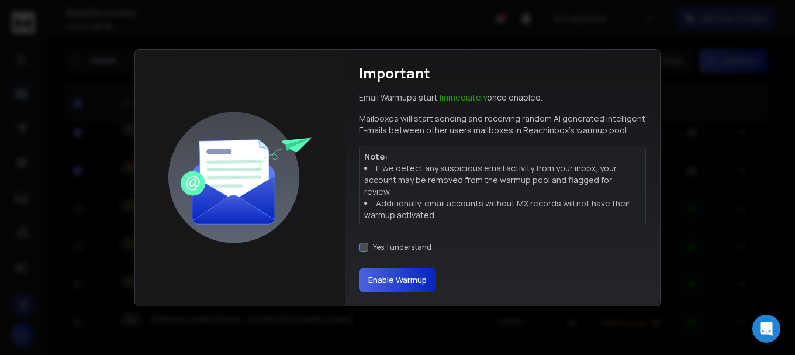
click at [390, 244] on label "Yes, I understand" at bounding box center [402, 247] width 58 height 9
click at [362, 243] on button "Yes, I understand" at bounding box center [363, 247] width 9 height 9
drag, startPoint x: 379, startPoint y: 272, endPoint x: 423, endPoint y: 264, distance: 45.2
click at [379, 272] on button "Enable Warmup" at bounding box center [397, 279] width 77 height 23
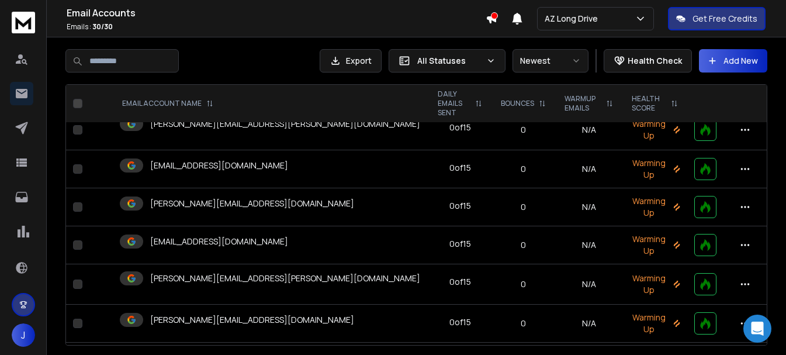
scroll to position [0, 0]
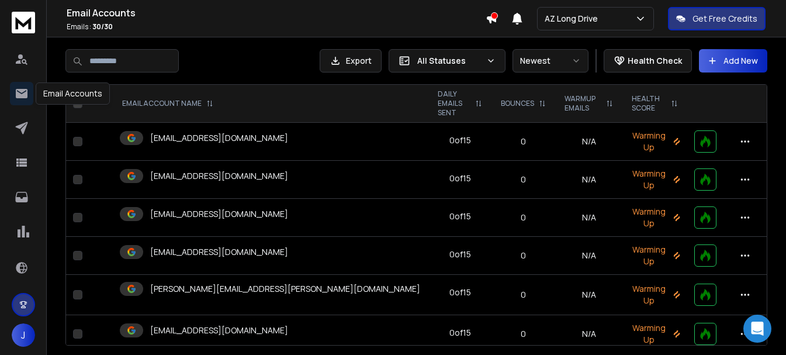
click at [26, 98] on icon at bounding box center [22, 93] width 12 height 9
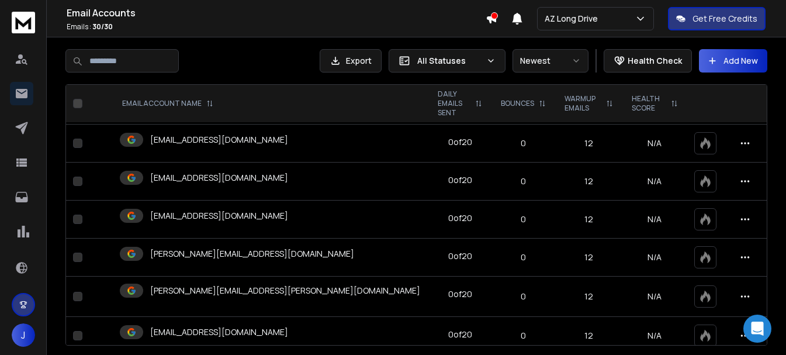
scroll to position [537, 0]
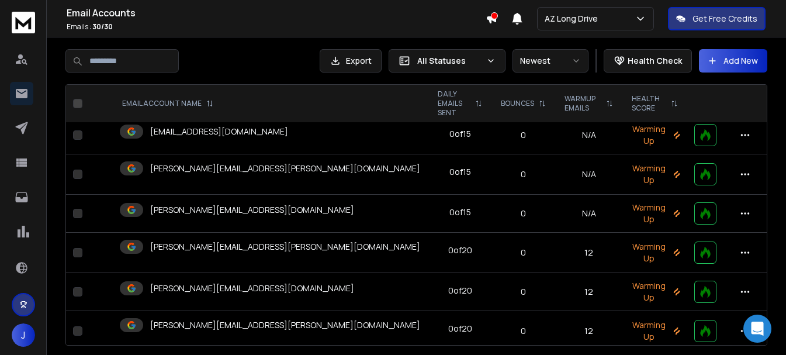
scroll to position [926, 0]
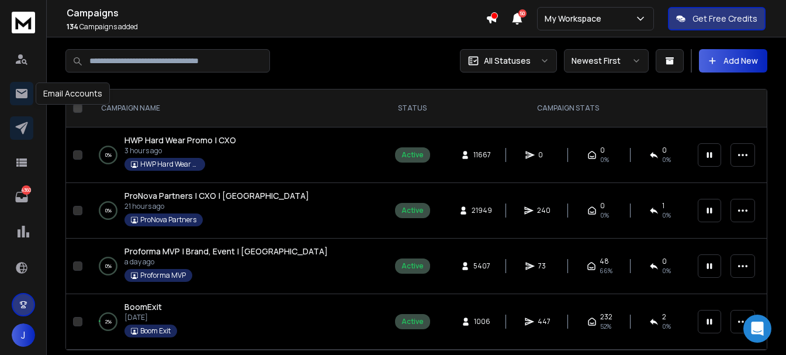
click at [22, 98] on icon at bounding box center [22, 93] width 12 height 9
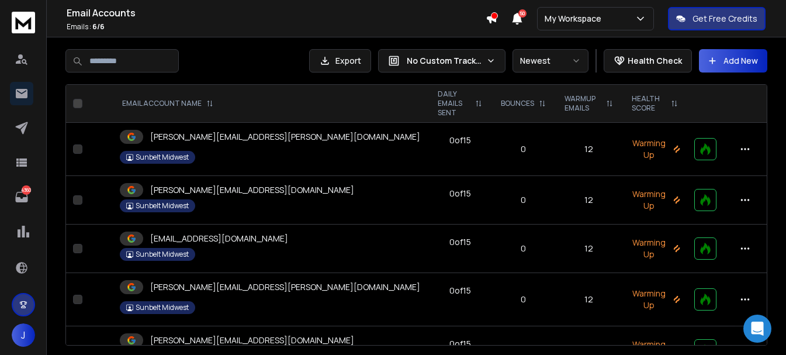
click at [473, 58] on p "No Custom Tracking Domain" at bounding box center [444, 61] width 75 height 12
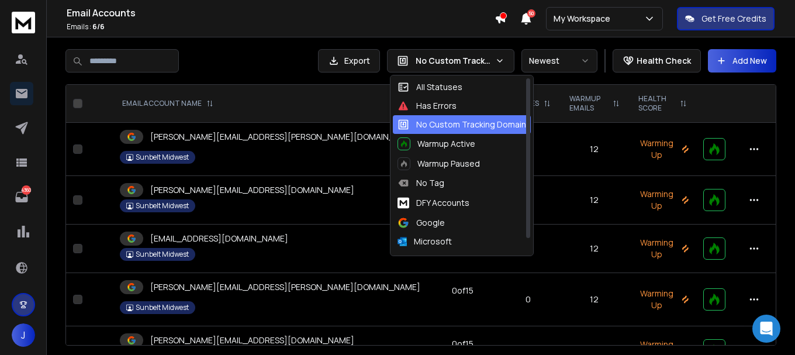
click at [457, 127] on div "No Custom Tracking Domain" at bounding box center [461, 125] width 129 height 12
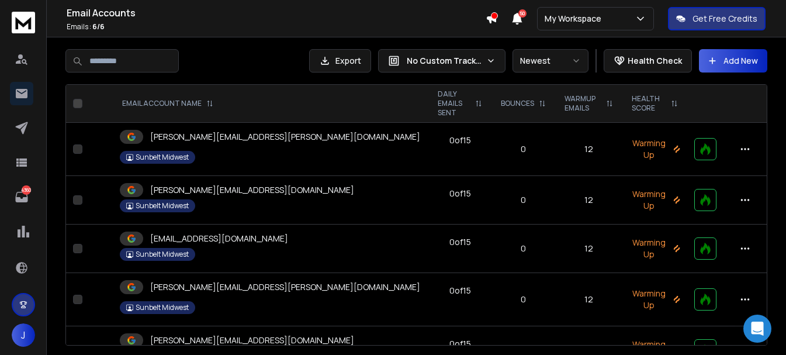
click at [79, 148] on button "button" at bounding box center [77, 148] width 9 height 9
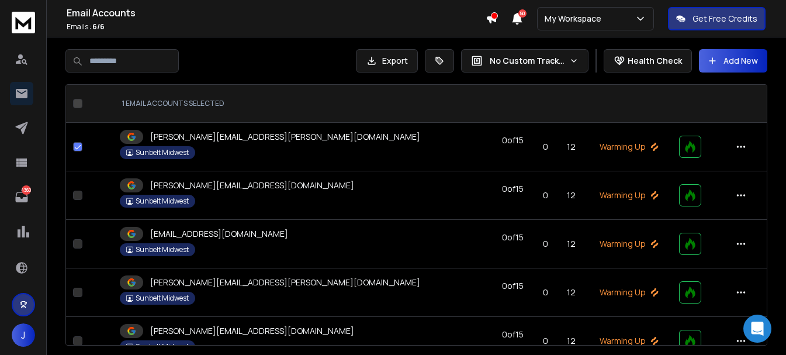
drag, startPoint x: 78, startPoint y: 195, endPoint x: 78, endPoint y: 229, distance: 34.5
click at [78, 196] on button "button" at bounding box center [77, 195] width 9 height 9
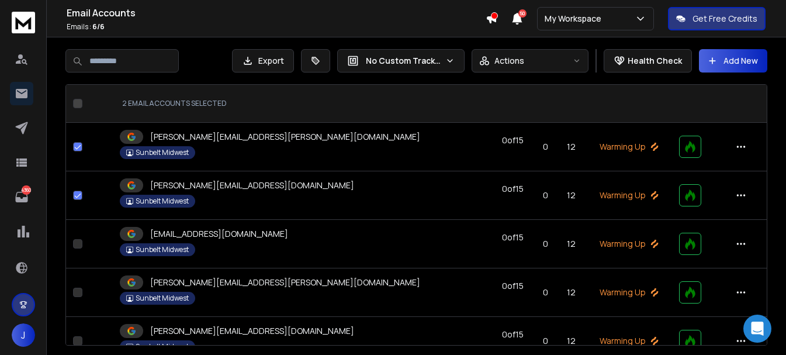
click at [78, 243] on button "button" at bounding box center [77, 243] width 9 height 9
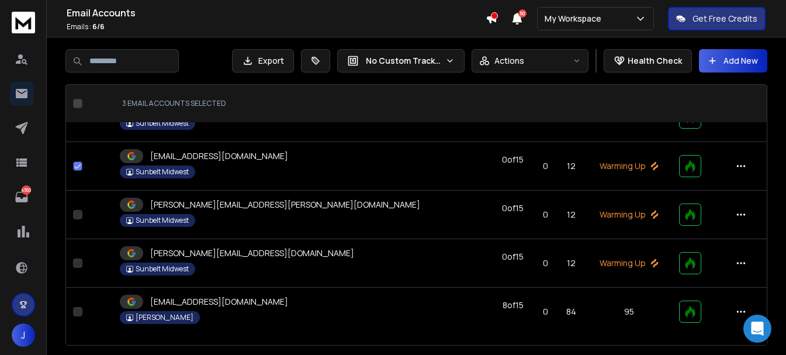
click at [78, 214] on button "button" at bounding box center [77, 214] width 9 height 9
click at [76, 262] on button "button" at bounding box center [77, 262] width 9 height 9
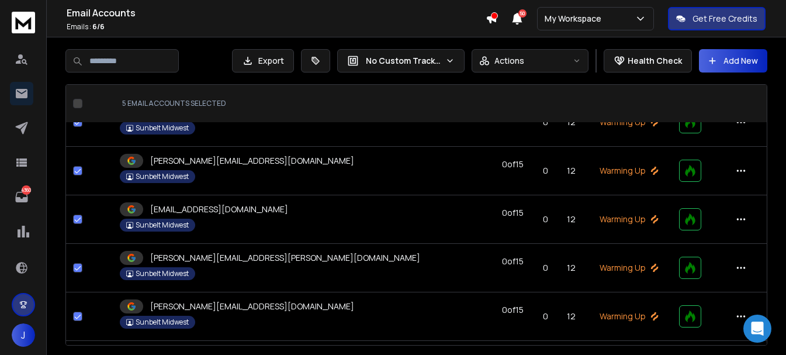
scroll to position [0, 0]
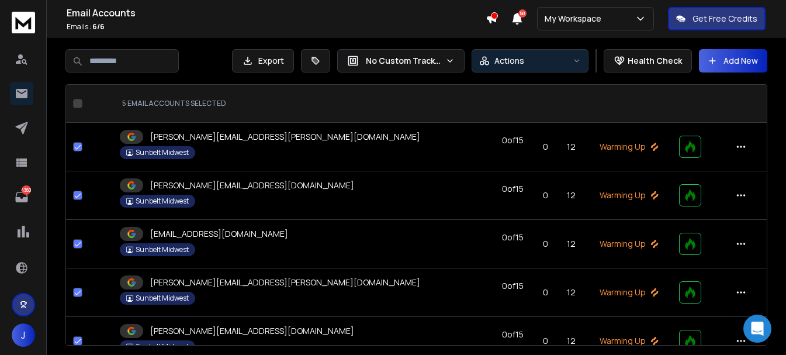
click at [530, 65] on div "Actions" at bounding box center [523, 61] width 89 height 12
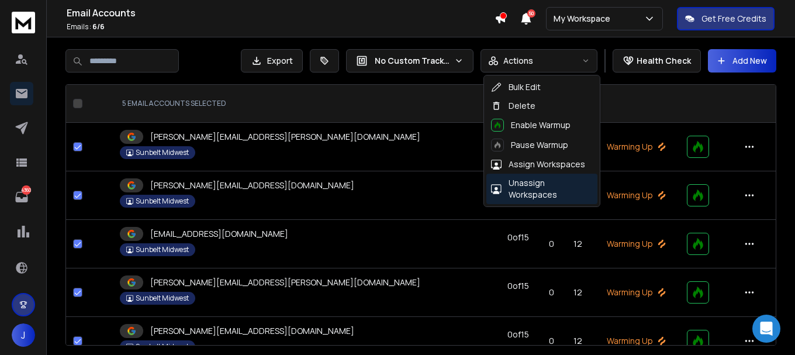
click at [539, 178] on div "Unassign Workspaces" at bounding box center [542, 188] width 102 height 23
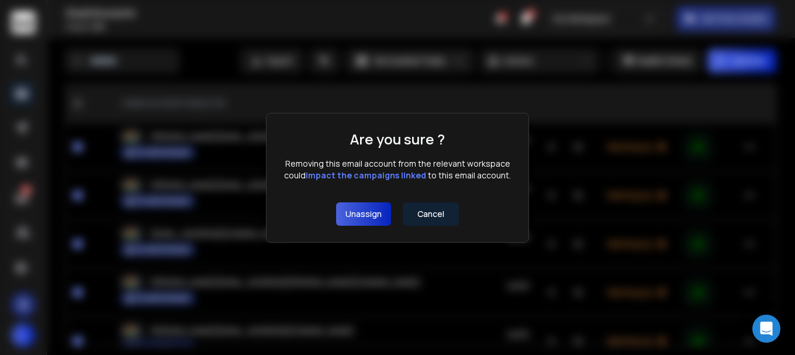
click at [368, 216] on button "Unassign" at bounding box center [363, 213] width 55 height 23
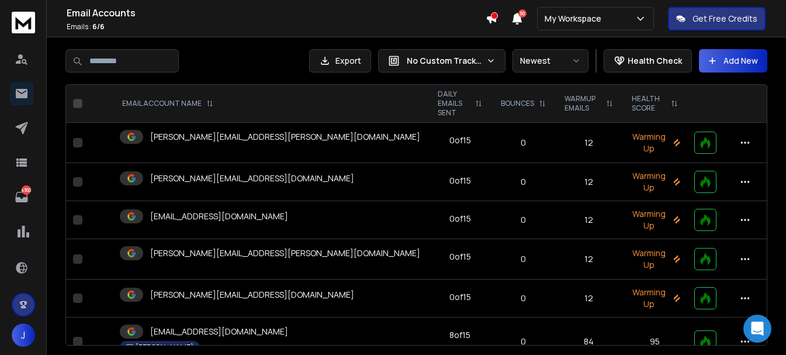
drag, startPoint x: 75, startPoint y: 295, endPoint x: 74, endPoint y: 267, distance: 28.7
click at [75, 294] on button "button" at bounding box center [77, 297] width 9 height 9
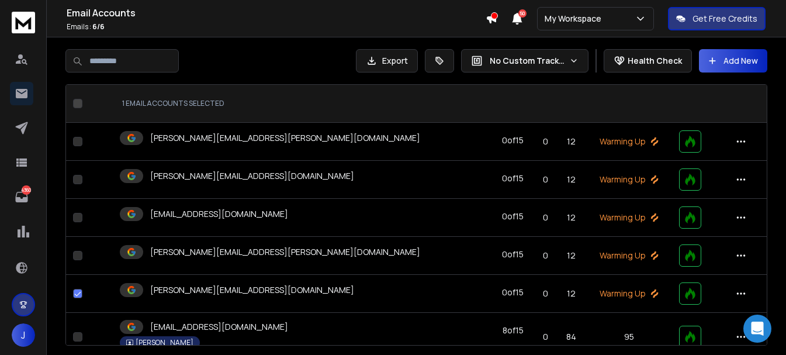
drag, startPoint x: 78, startPoint y: 255, endPoint x: 77, endPoint y: 239, distance: 16.4
click at [78, 255] on button "button" at bounding box center [77, 255] width 9 height 9
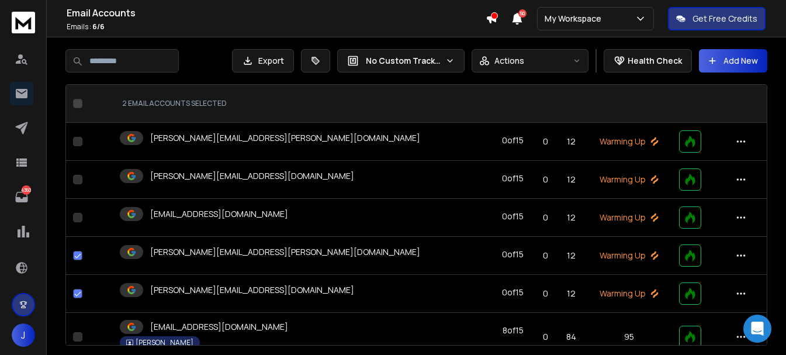
click at [77, 214] on button "button" at bounding box center [77, 217] width 9 height 9
click at [78, 175] on button "button" at bounding box center [77, 179] width 9 height 9
click at [75, 144] on button "button" at bounding box center [77, 141] width 9 height 9
click at [544, 65] on div "Actions" at bounding box center [523, 61] width 89 height 12
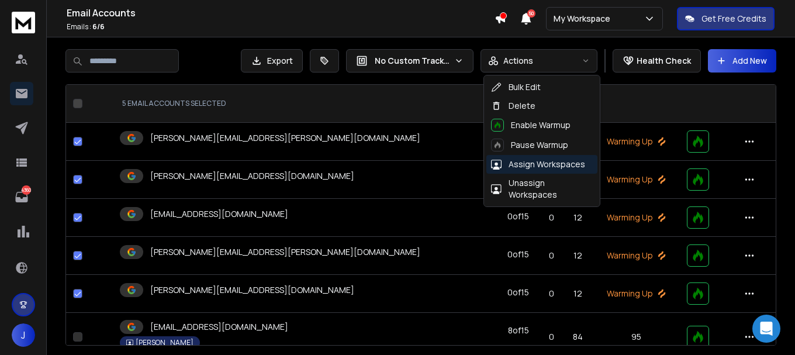
click at [541, 168] on div "Assign Workspaces" at bounding box center [538, 164] width 94 height 12
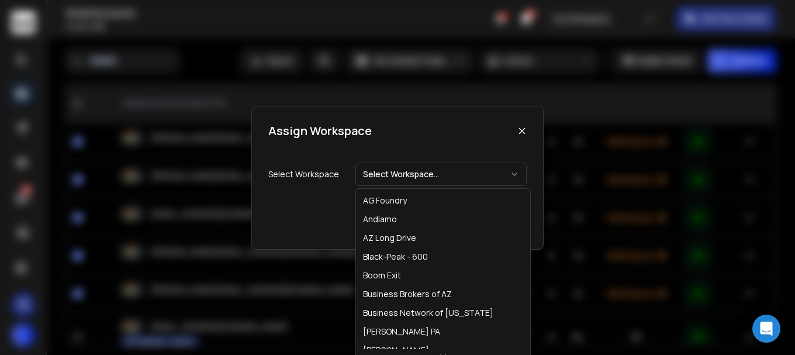
click at [403, 175] on button "Select Workspace..." at bounding box center [440, 173] width 171 height 23
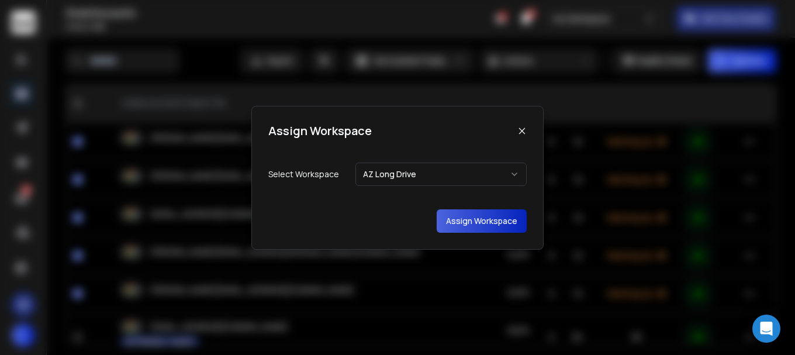
click at [465, 222] on button "Assign Workspace" at bounding box center [482, 220] width 90 height 23
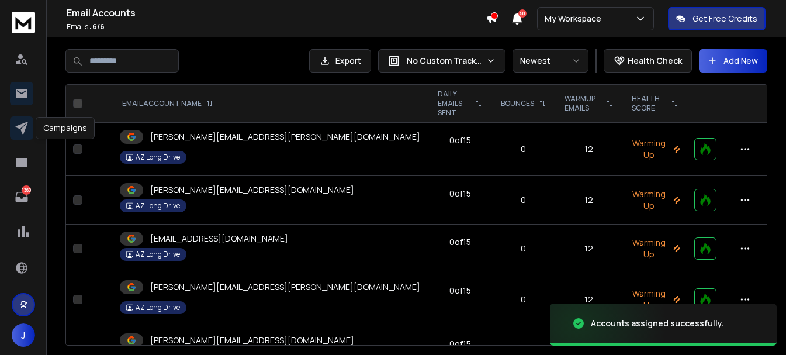
click at [22, 132] on icon at bounding box center [21, 128] width 12 height 12
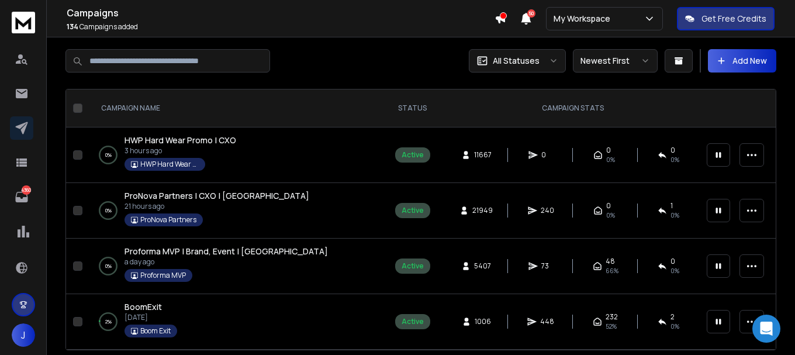
click at [17, 124] on icon at bounding box center [22, 128] width 14 height 14
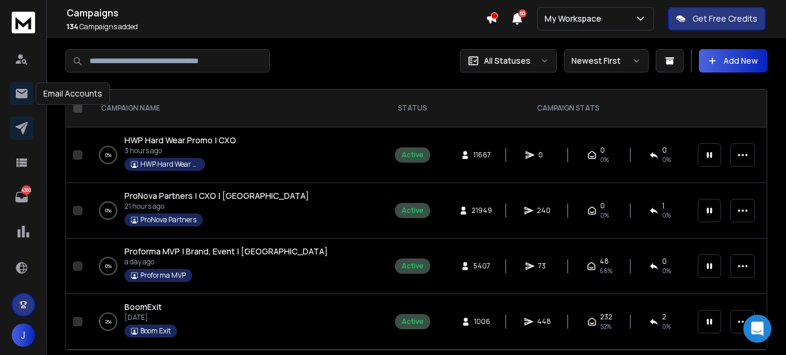
click at [29, 94] on link at bounding box center [21, 93] width 23 height 23
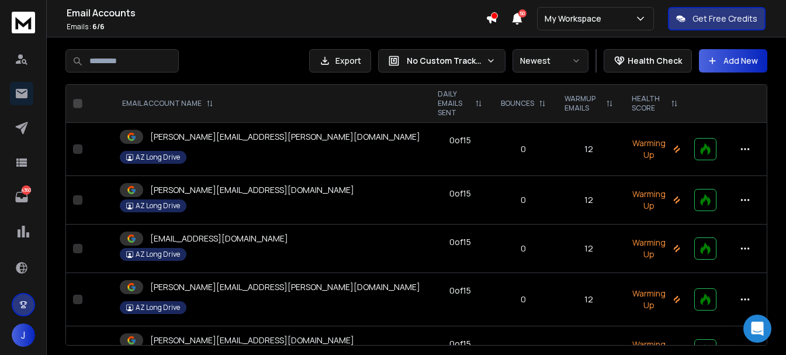
click at [458, 54] on div "No Custom Tracking Domain" at bounding box center [441, 60] width 127 height 23
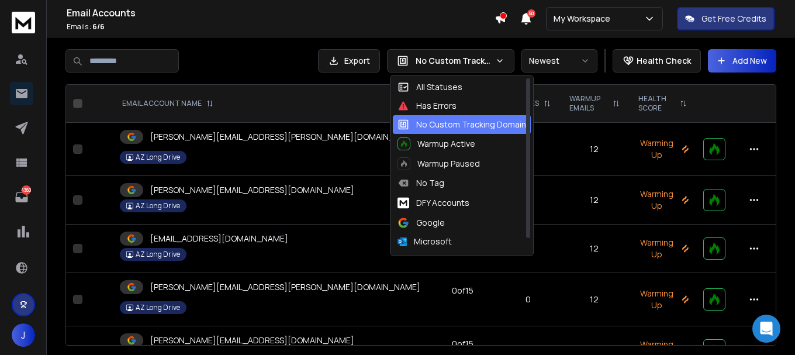
click at [445, 124] on div "No Custom Tracking Domain" at bounding box center [461, 125] width 129 height 12
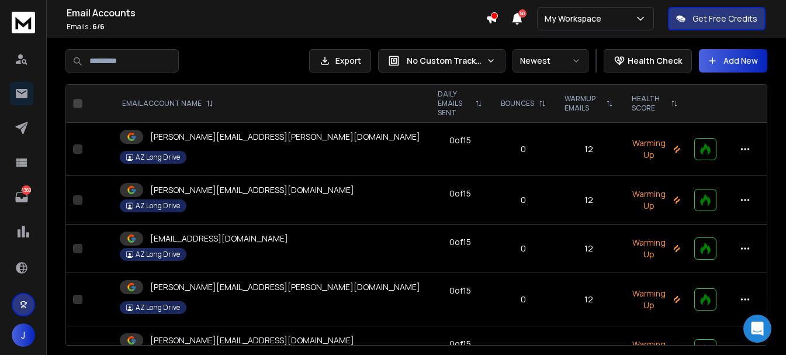
click at [78, 146] on button "button" at bounding box center [77, 148] width 9 height 9
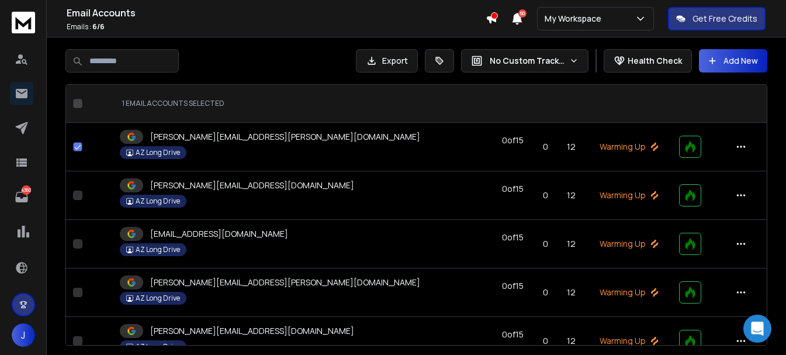
click at [78, 198] on button "button" at bounding box center [77, 195] width 9 height 9
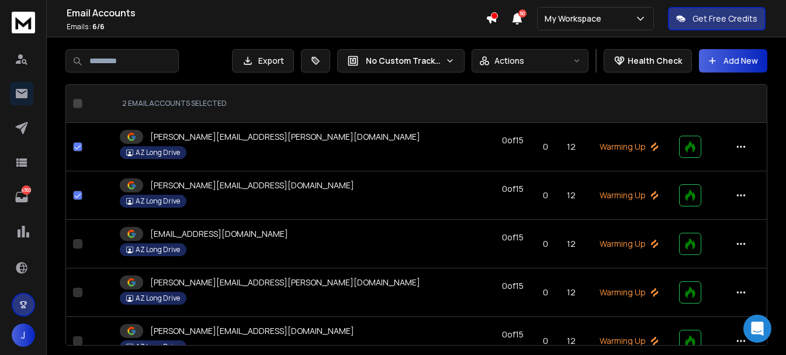
drag, startPoint x: 77, startPoint y: 244, endPoint x: 77, endPoint y: 269, distance: 25.1
click at [77, 244] on button "button" at bounding box center [77, 243] width 9 height 9
click at [75, 296] on button "button" at bounding box center [77, 292] width 9 height 9
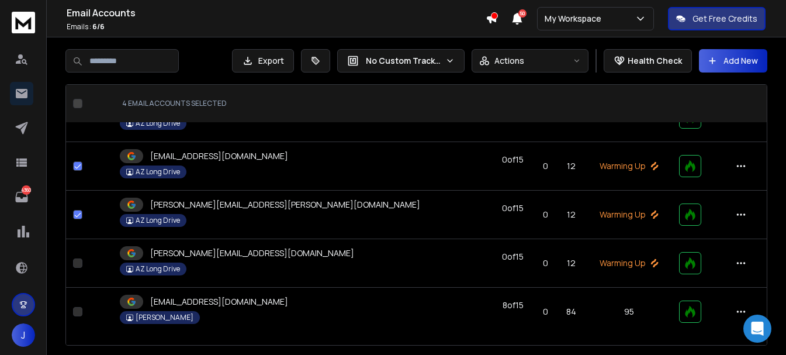
click at [72, 265] on td at bounding box center [89, 263] width 47 height 49
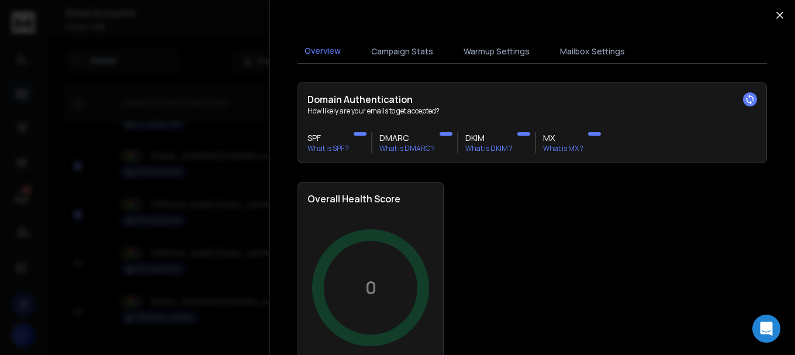
click at [774, 14] on icon "button" at bounding box center [780, 15] width 12 height 12
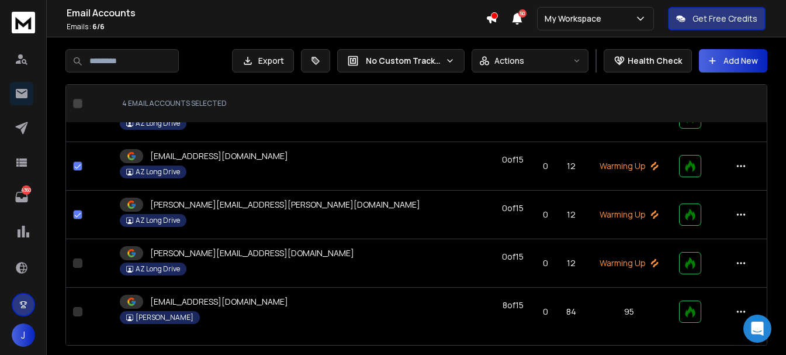
click at [79, 262] on button "button" at bounding box center [77, 262] width 9 height 9
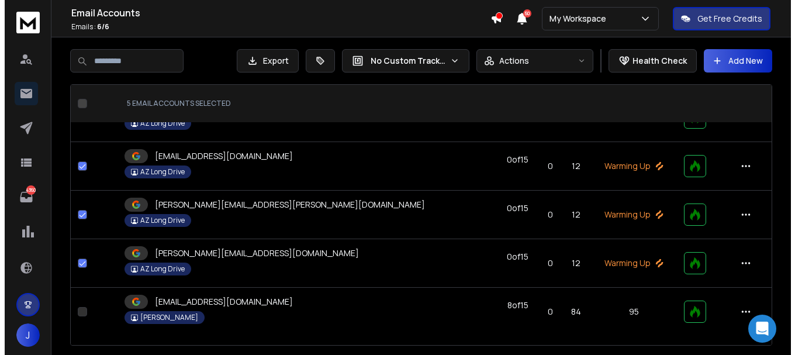
scroll to position [0, 0]
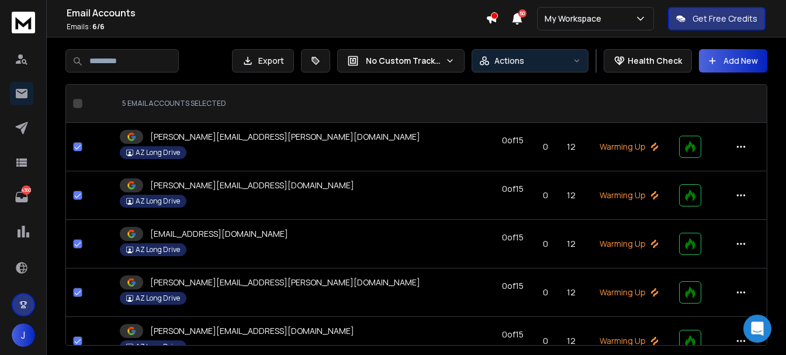
click at [546, 63] on div "Actions" at bounding box center [523, 61] width 89 height 12
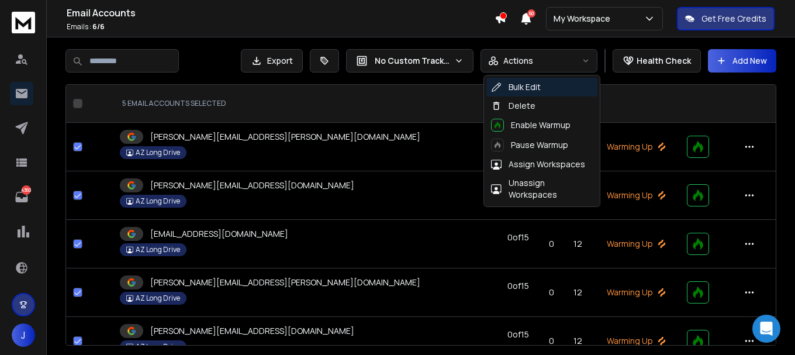
click at [532, 94] on div "Bulk Edit" at bounding box center [541, 87] width 111 height 19
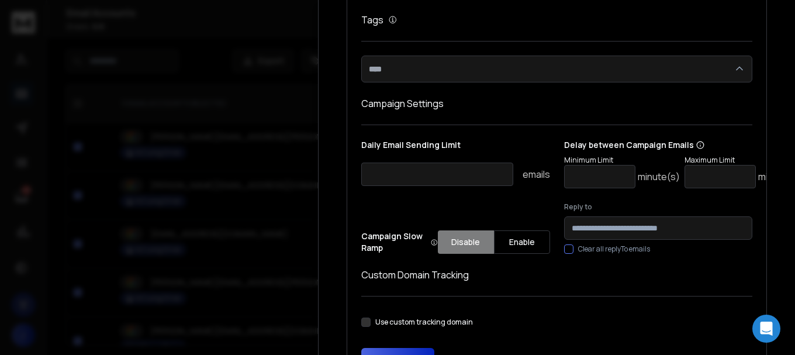
scroll to position [344, 0]
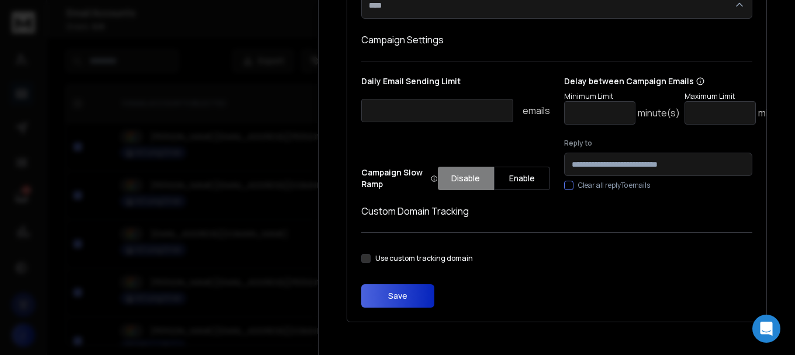
click at [410, 254] on label "Use custom tracking domain" at bounding box center [424, 258] width 98 height 9
click at [367, 254] on button "Reply to" at bounding box center [365, 258] width 9 height 9
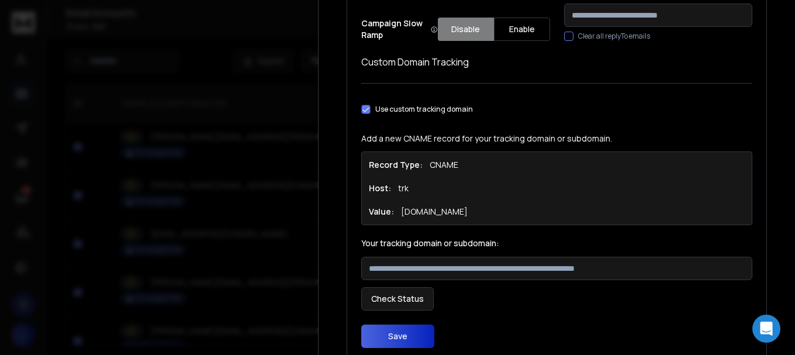
scroll to position [534, 0]
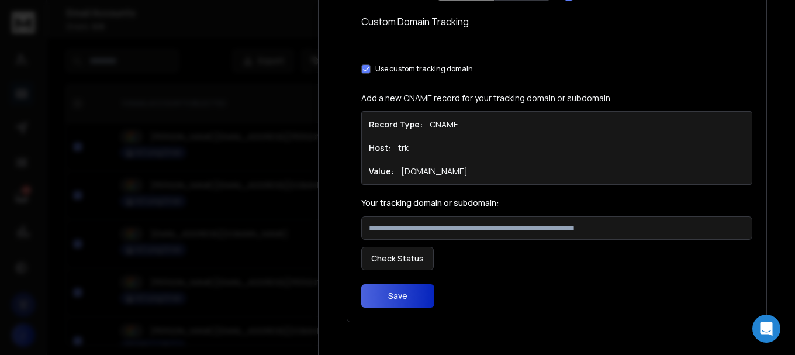
click at [421, 216] on input at bounding box center [556, 227] width 391 height 23
drag, startPoint x: 383, startPoint y: 219, endPoint x: 549, endPoint y: 219, distance: 165.4
click at [549, 219] on input "**********" at bounding box center [556, 227] width 391 height 23
paste input
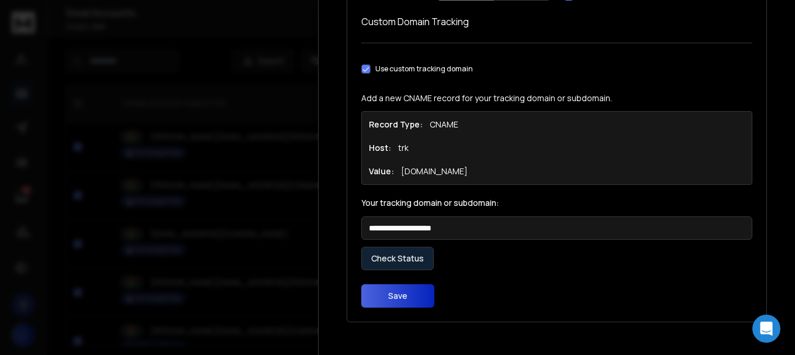
type input "**********"
click at [412, 248] on button "Check Status" at bounding box center [397, 258] width 72 height 23
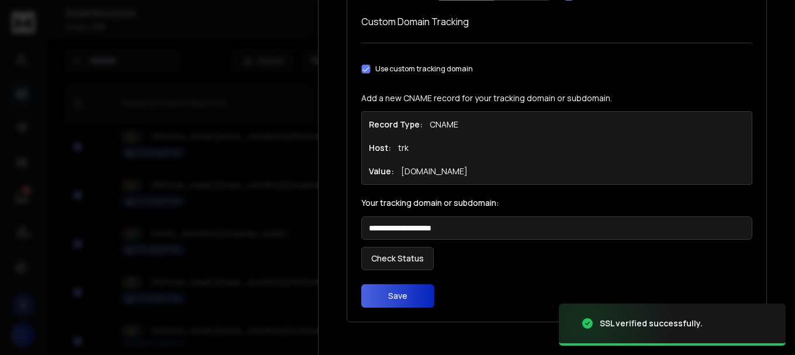
click at [410, 287] on button "Save" at bounding box center [397, 295] width 73 height 23
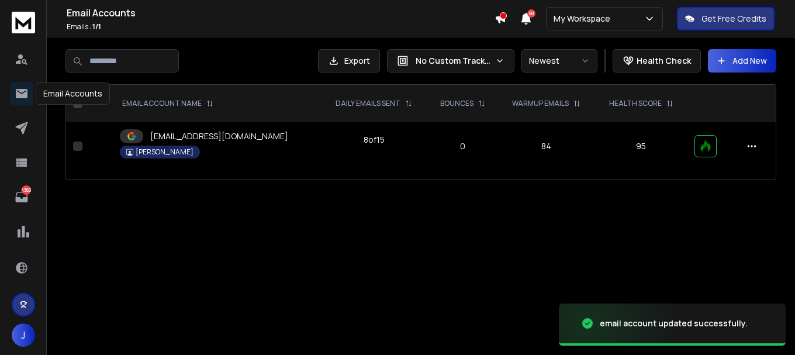
click at [11, 97] on link at bounding box center [21, 93] width 23 height 23
click at [587, 16] on p "My Workspace" at bounding box center [583, 19] width 61 height 12
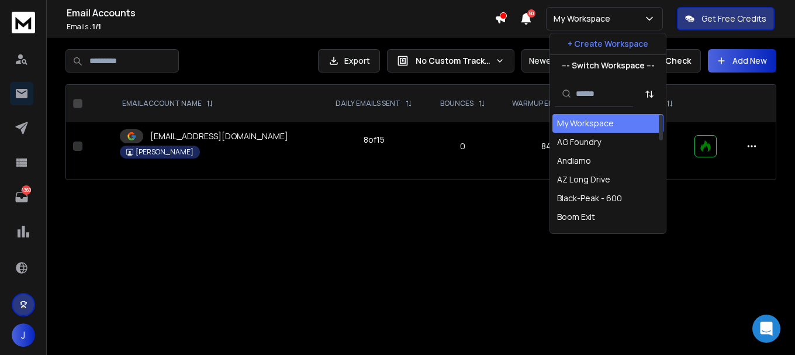
click at [598, 123] on div "My Workspace" at bounding box center [585, 123] width 57 height 12
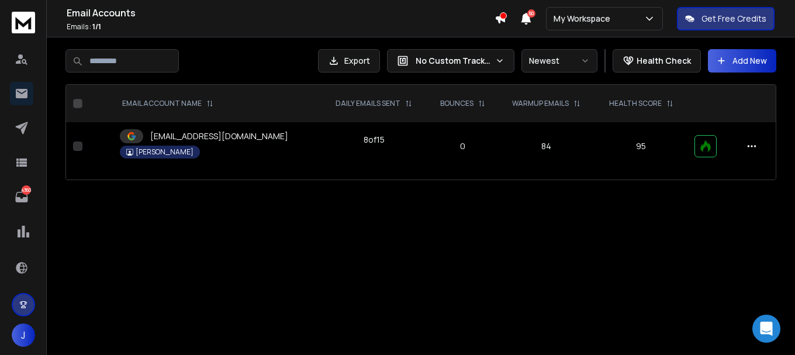
click at [451, 64] on p "No Custom Tracking Domain" at bounding box center [453, 61] width 75 height 12
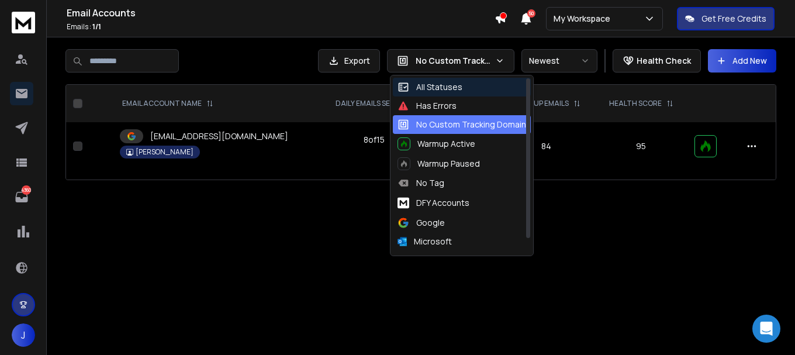
click at [442, 91] on div "All Statuses" at bounding box center [429, 87] width 65 height 12
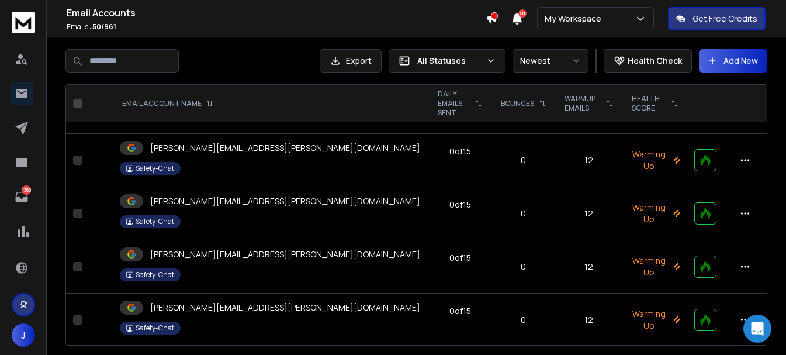
scroll to position [2231, 0]
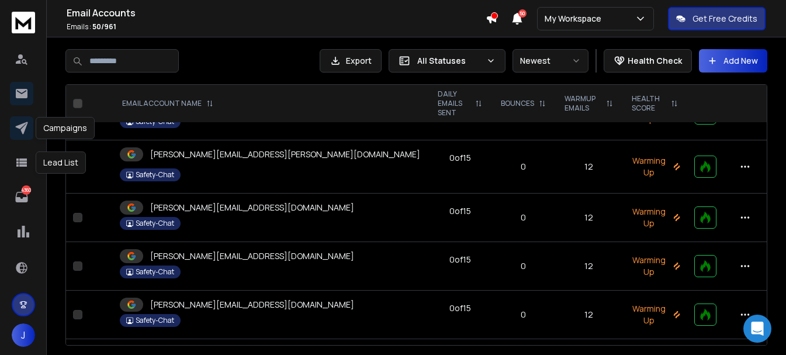
click at [21, 129] on icon at bounding box center [22, 128] width 14 height 14
